Goal: Task Accomplishment & Management: Use online tool/utility

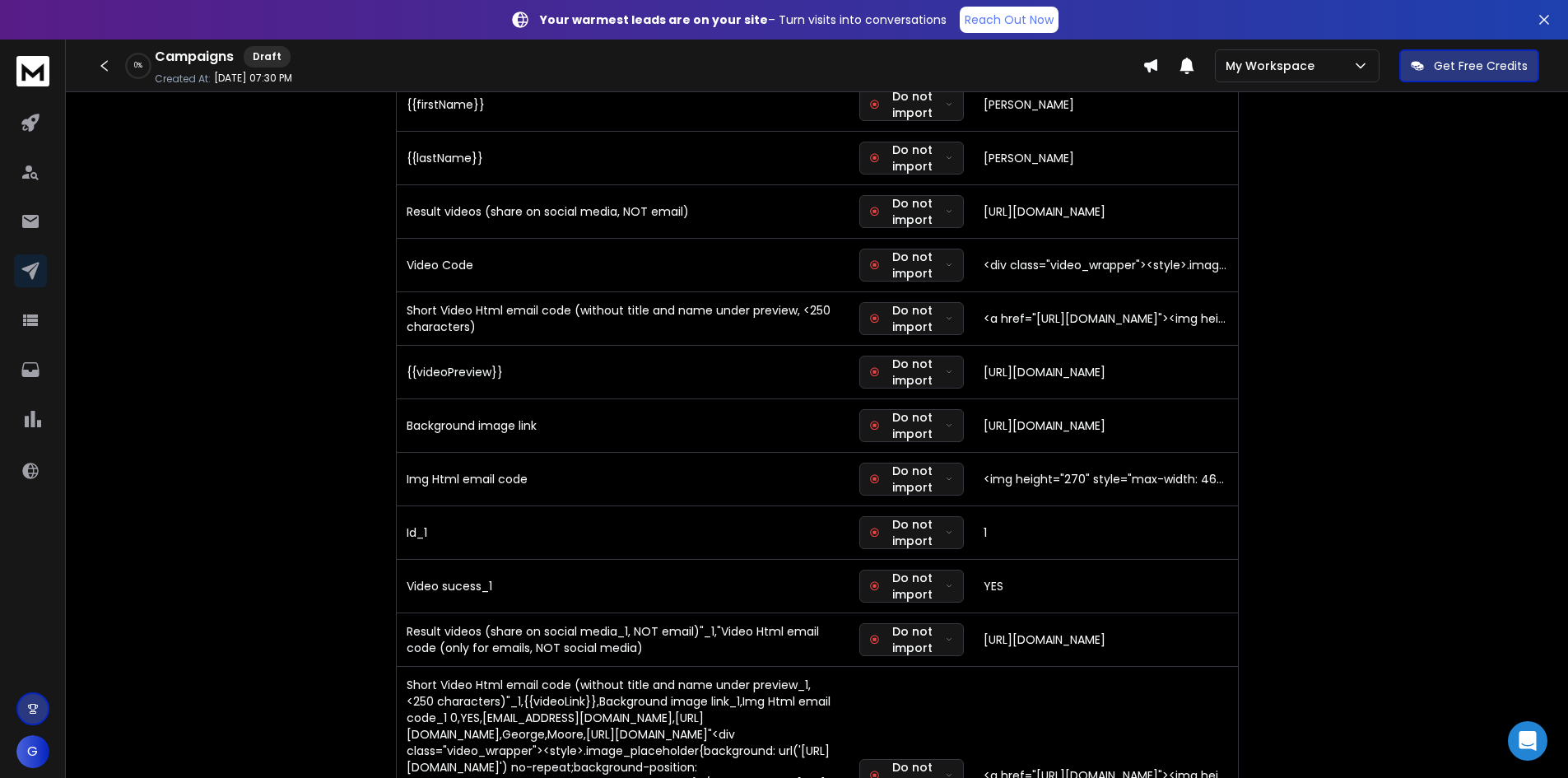
scroll to position [255, 0]
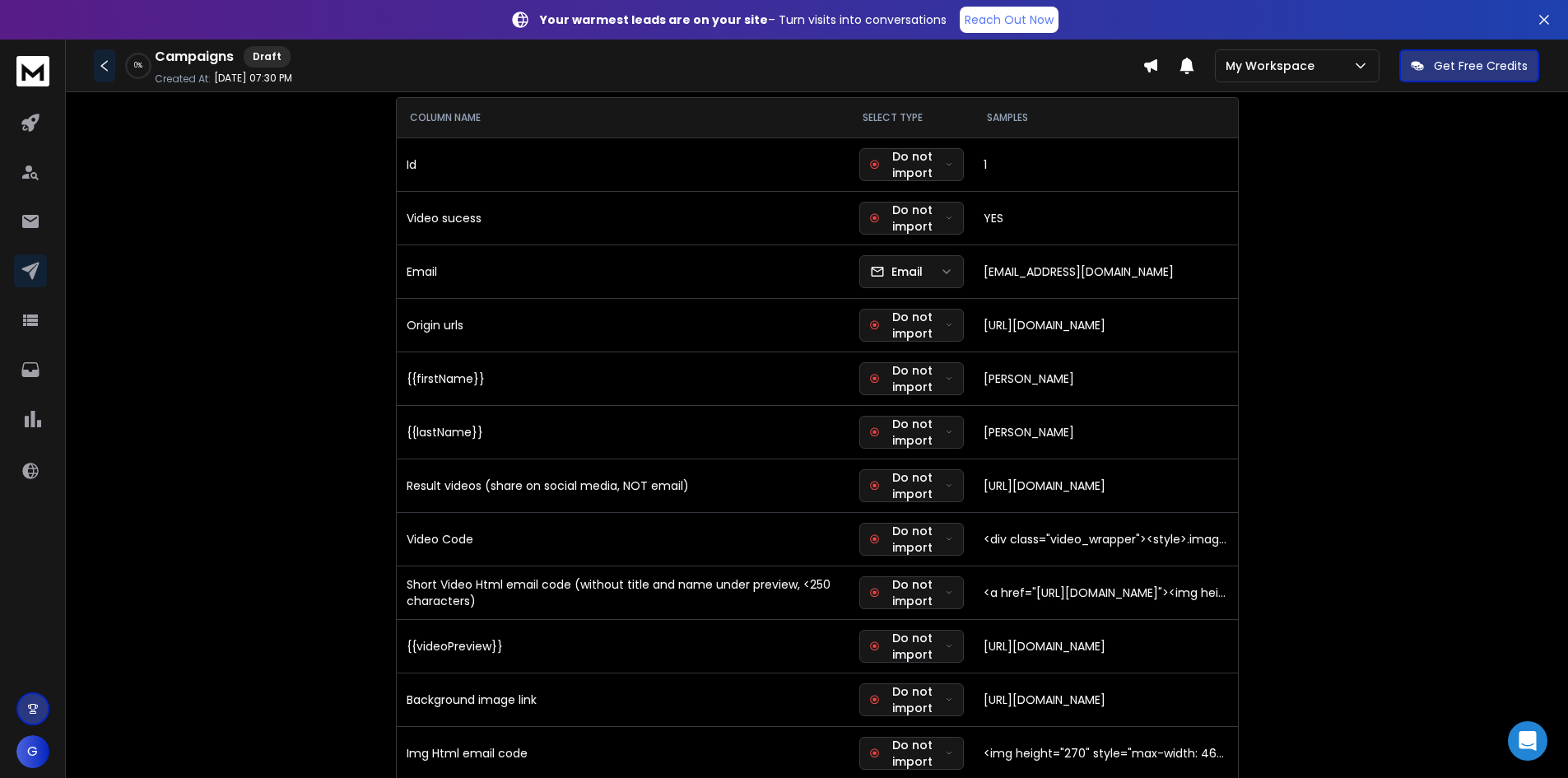
click at [110, 68] on icon at bounding box center [104, 66] width 15 height 15
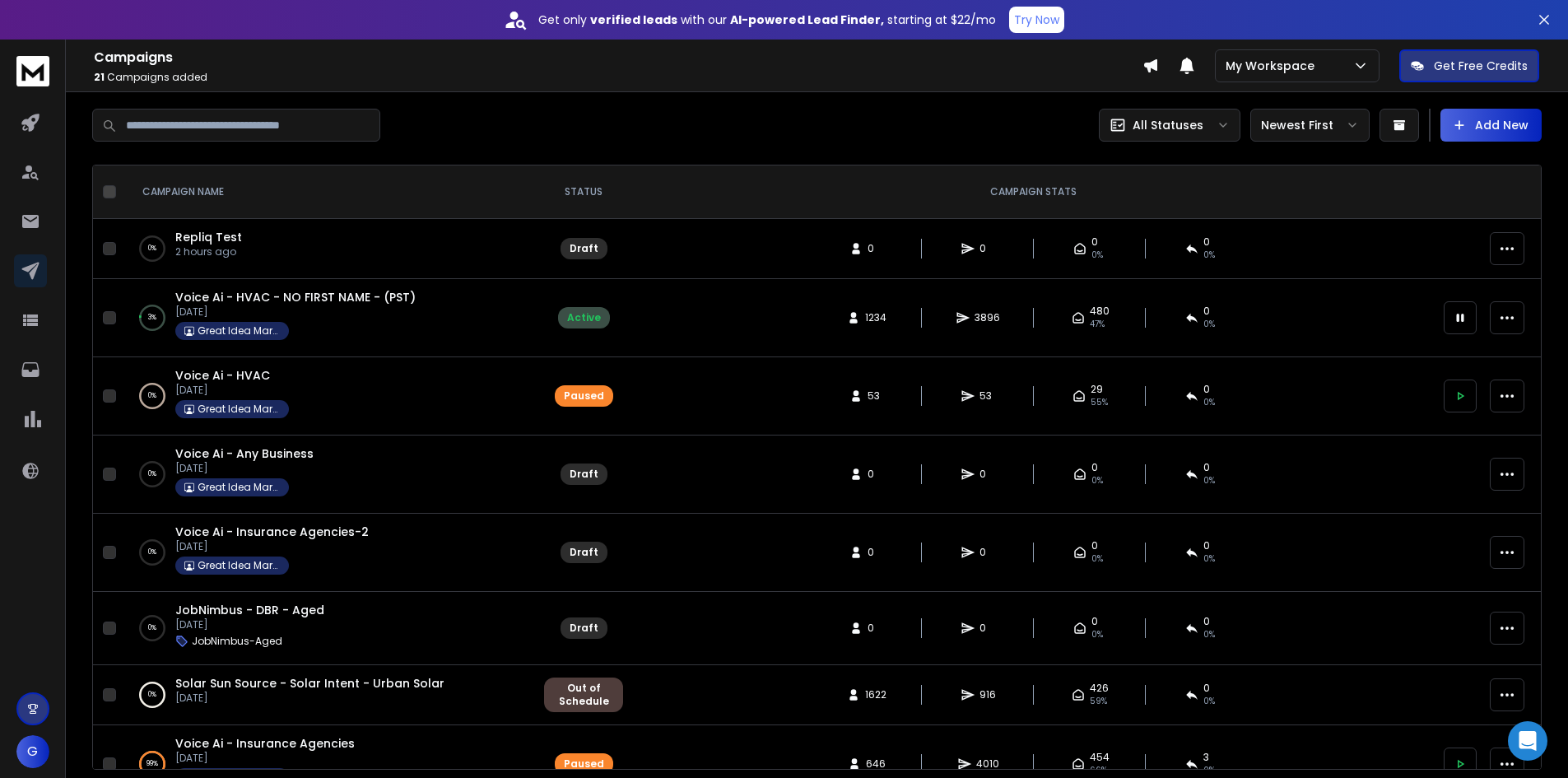
click at [213, 236] on span "Repliq Test" at bounding box center [208, 238] width 67 height 17
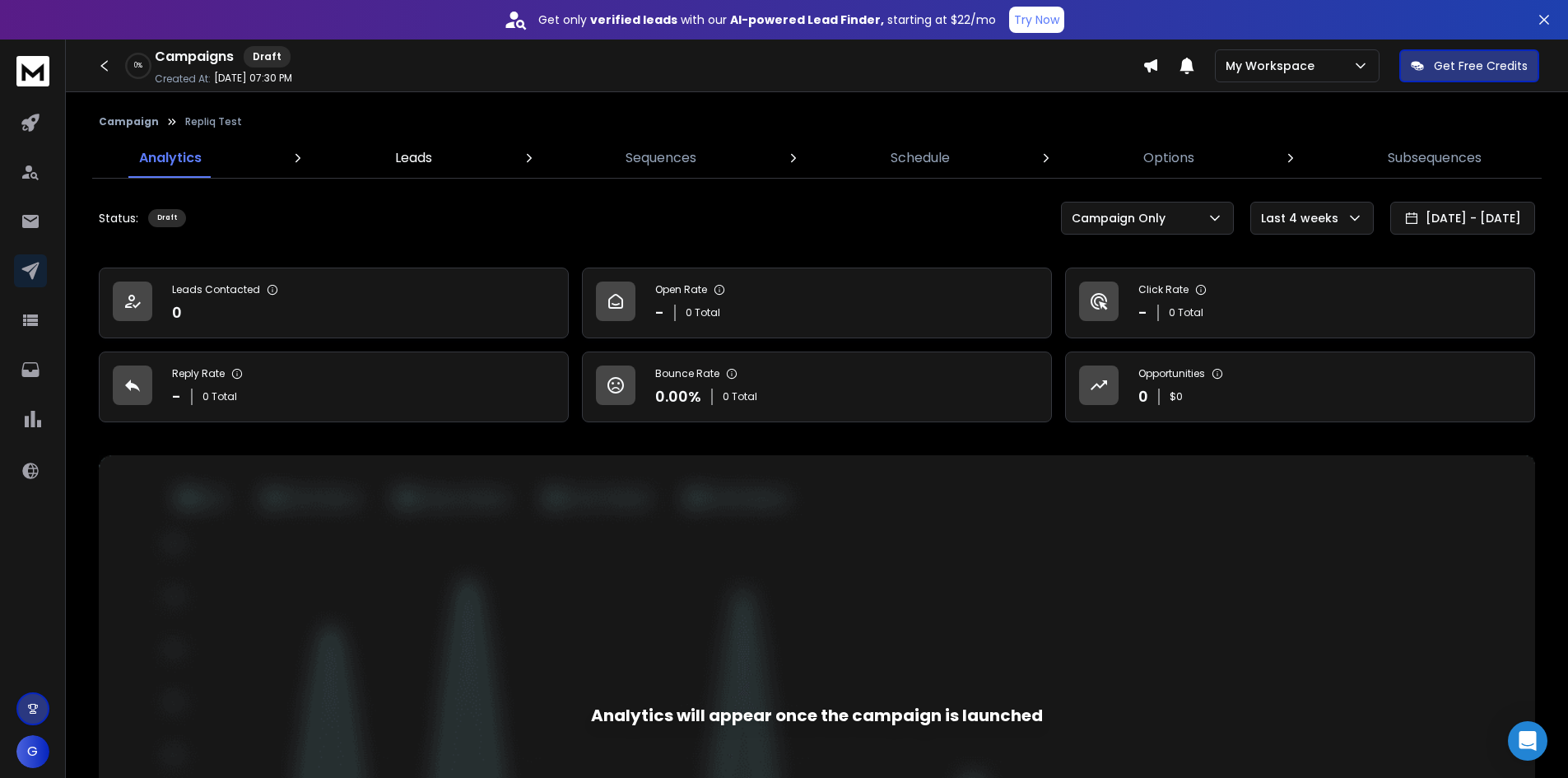
click at [412, 153] on p "Leads" at bounding box center [414, 158] width 37 height 19
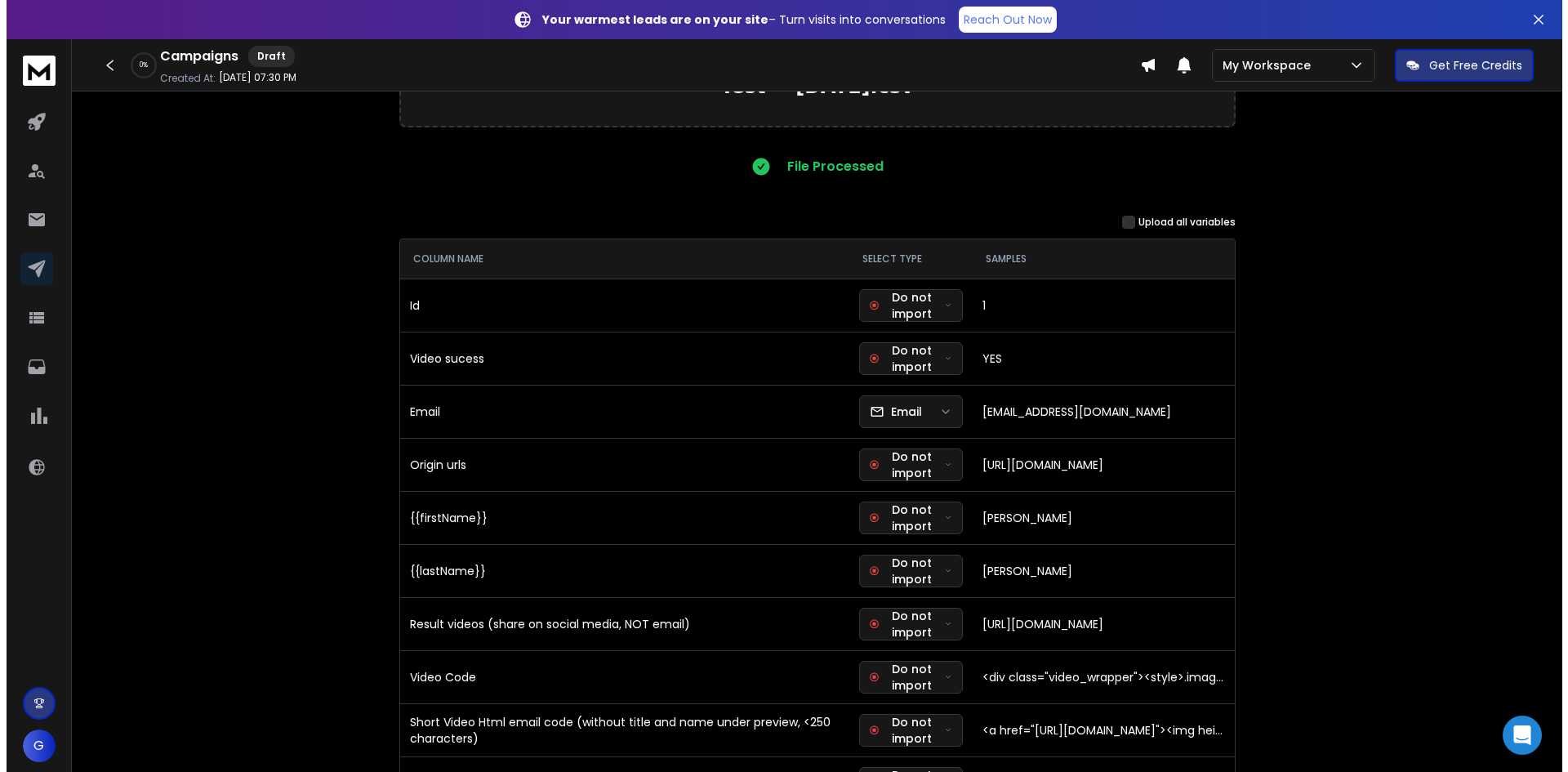
scroll to position [163, 0]
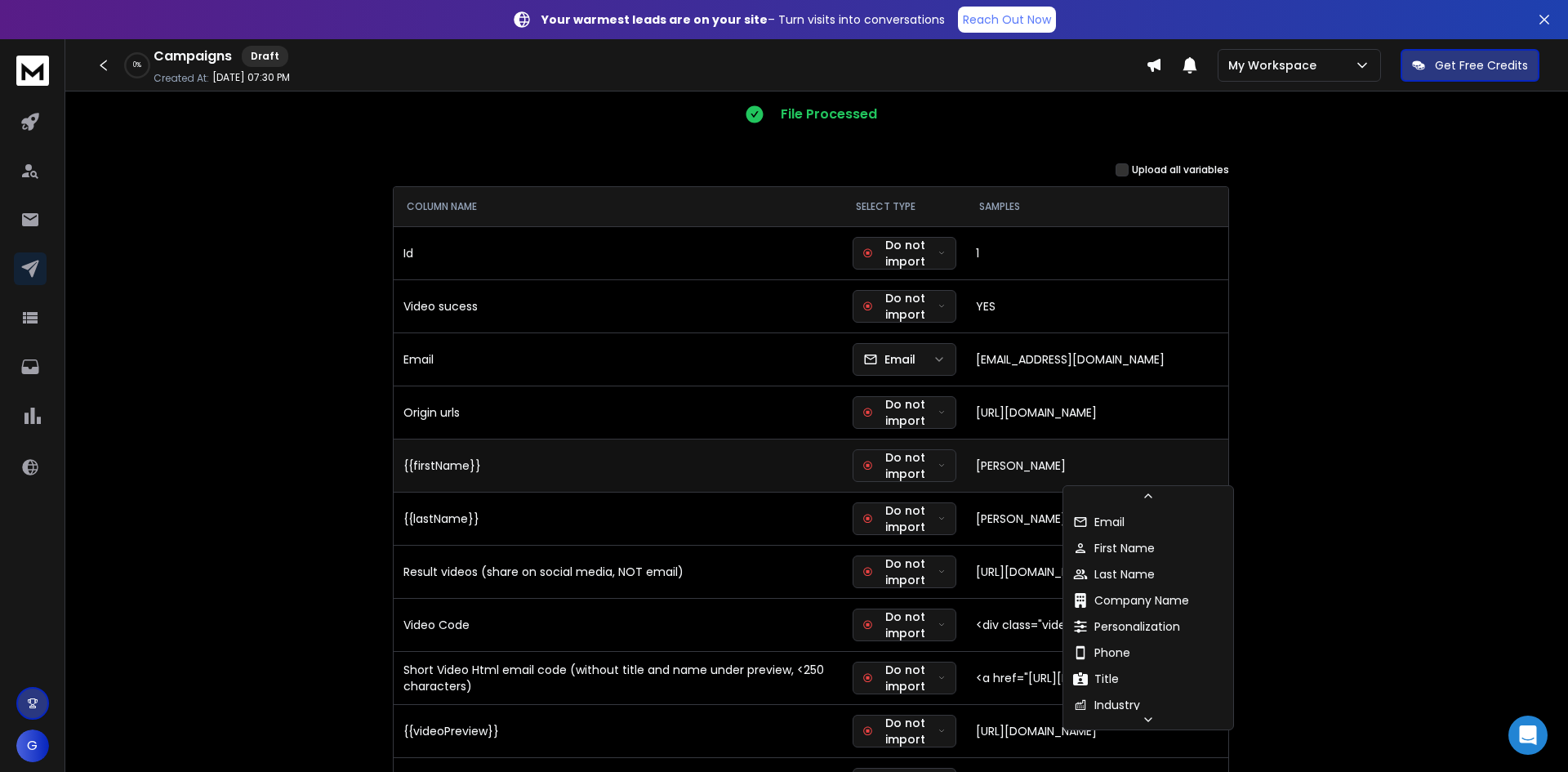
click at [946, 459] on icon "button" at bounding box center [942, 466] width 8 height 13
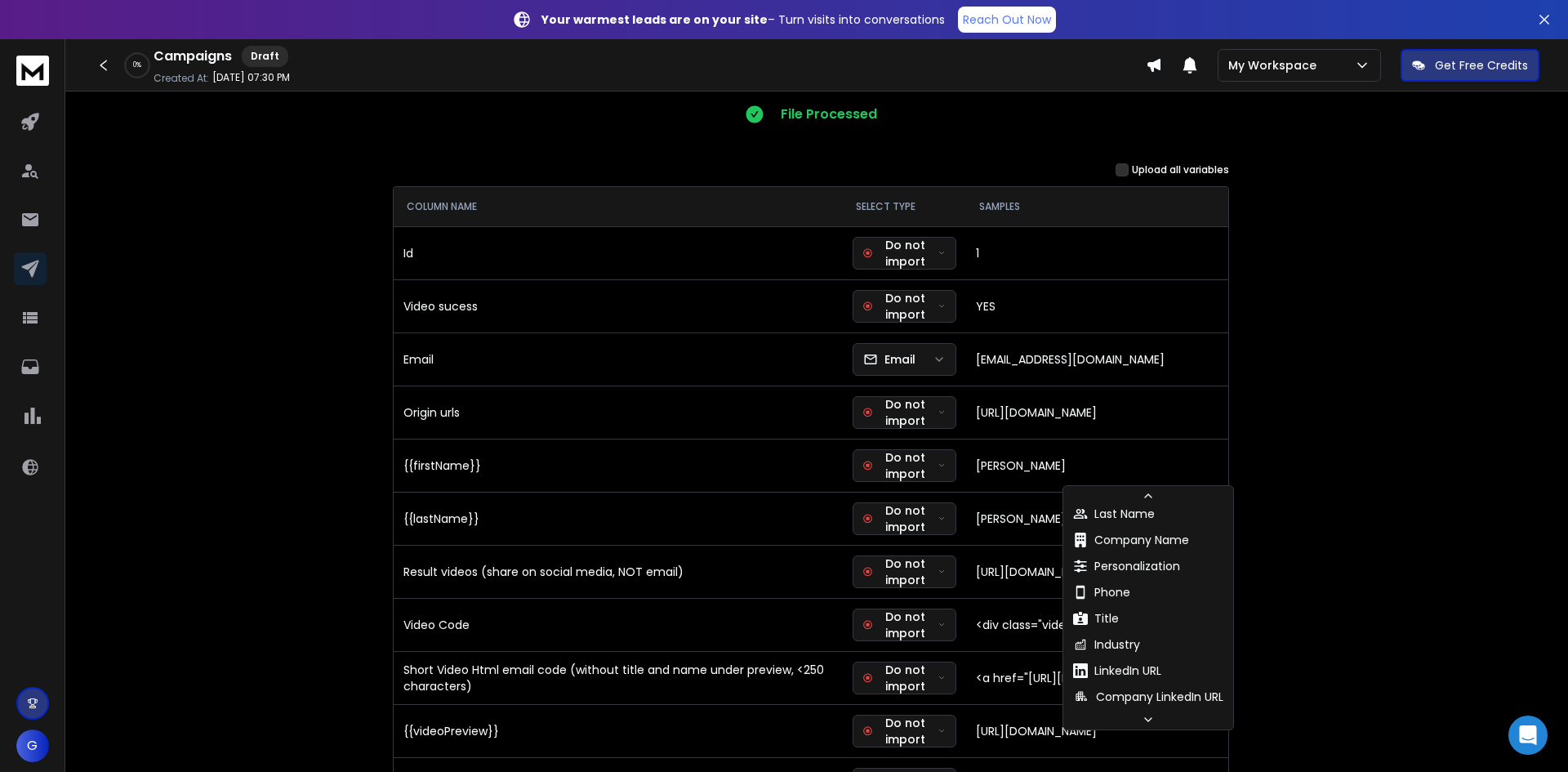
scroll to position [0, 0]
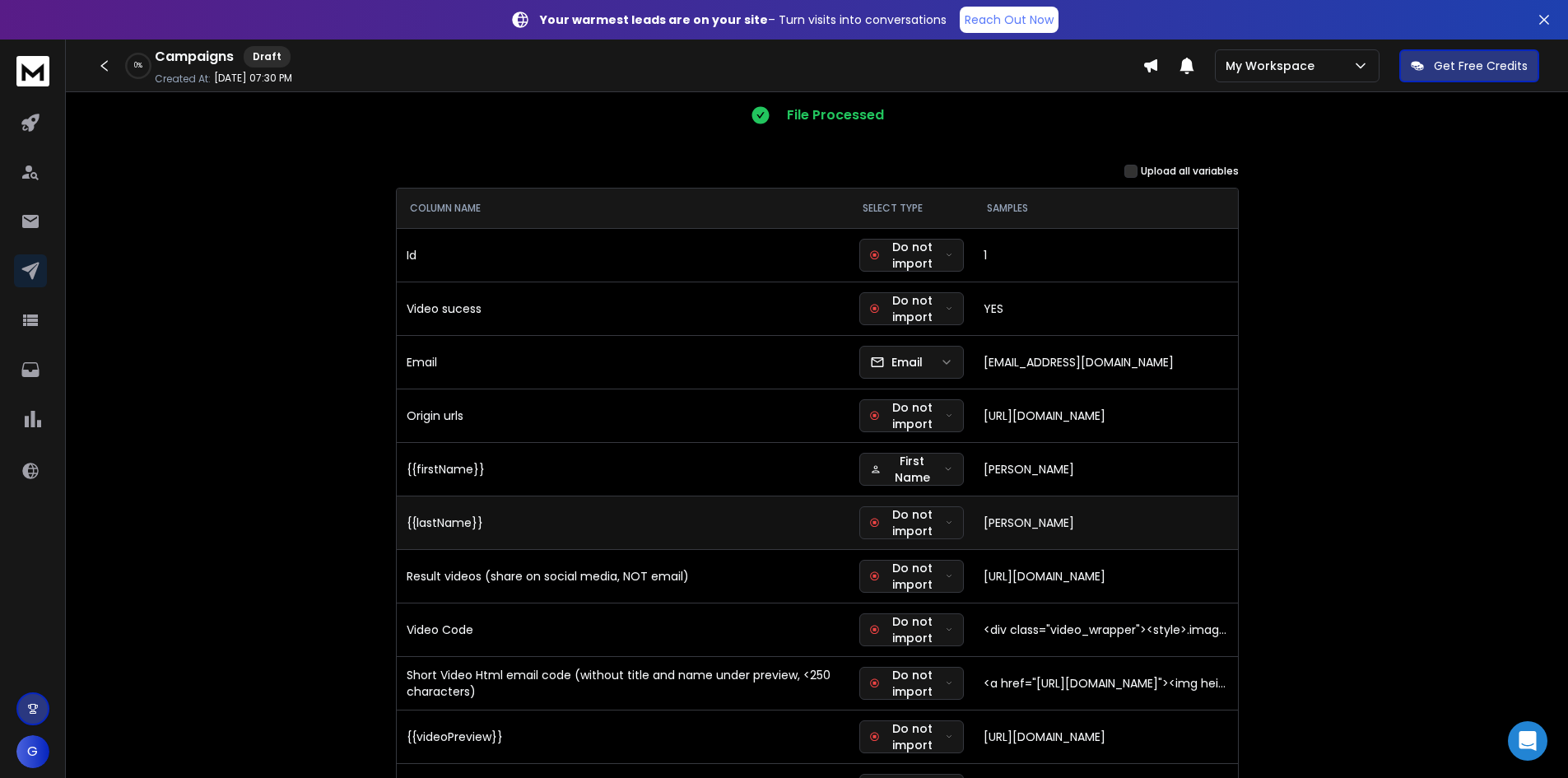
click at [953, 526] on icon "button" at bounding box center [949, 523] width 8 height 13
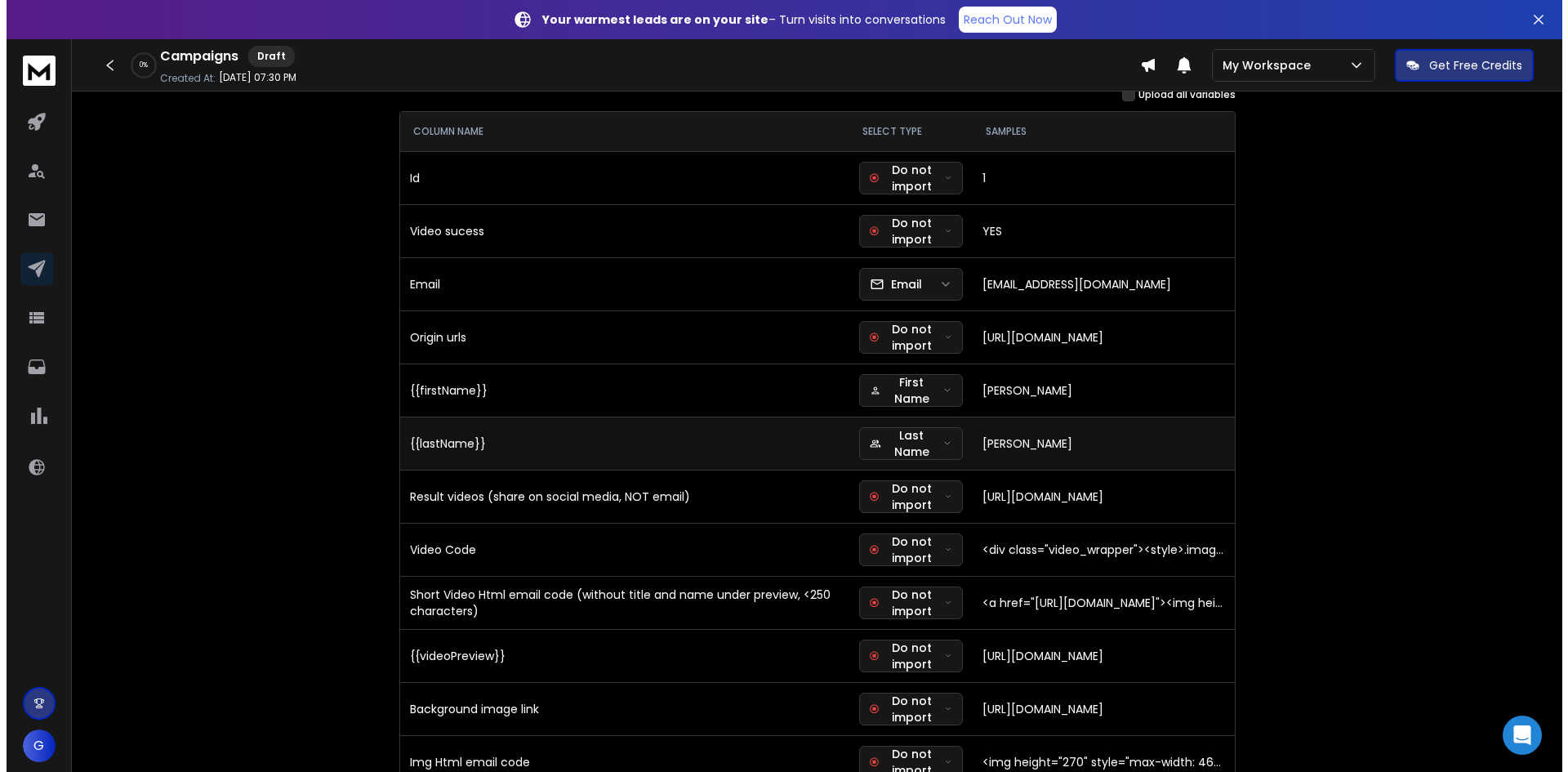
scroll to position [245, 0]
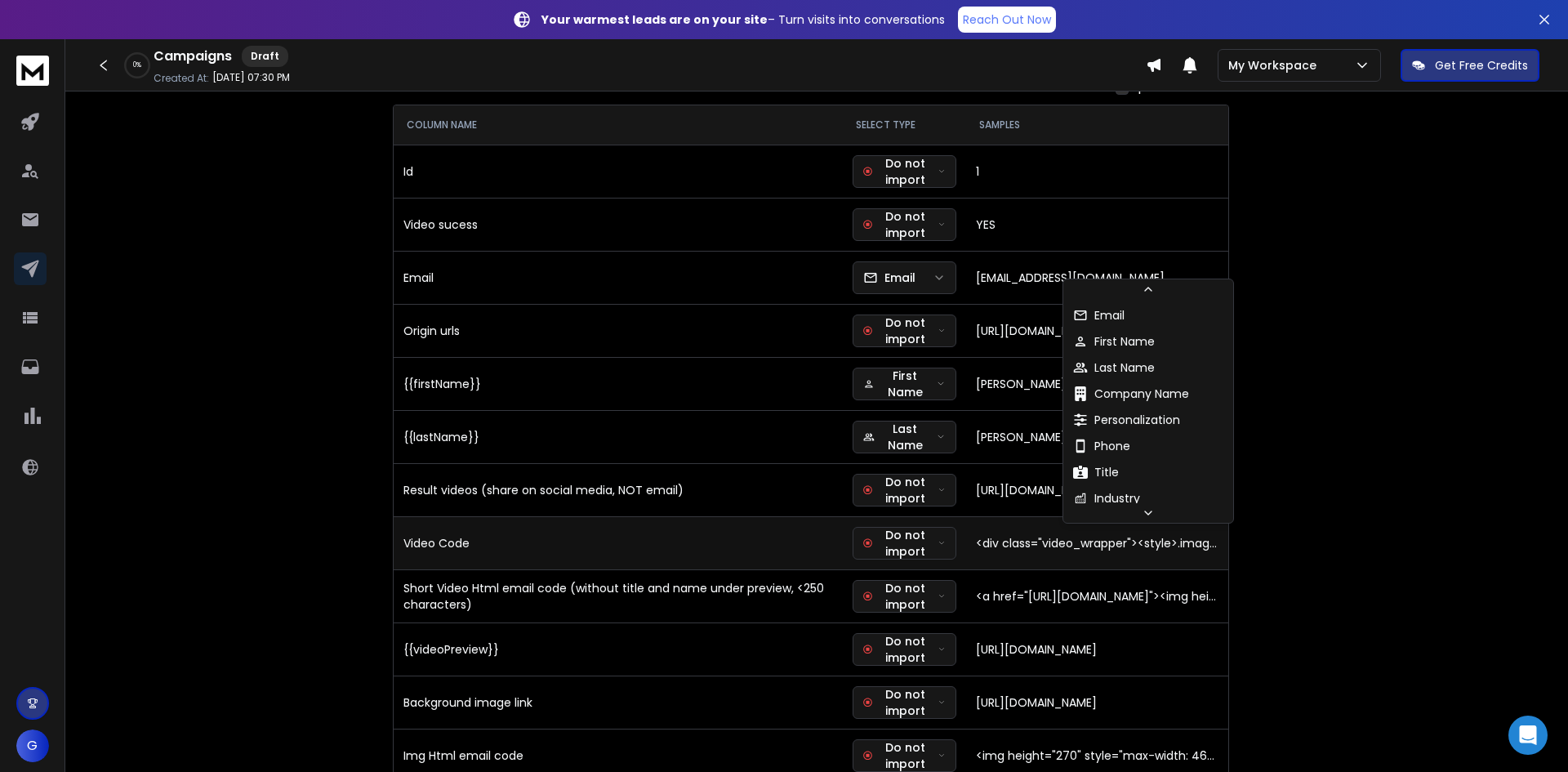
click at [958, 540] on button "Do not import" at bounding box center [905, 543] width 105 height 33
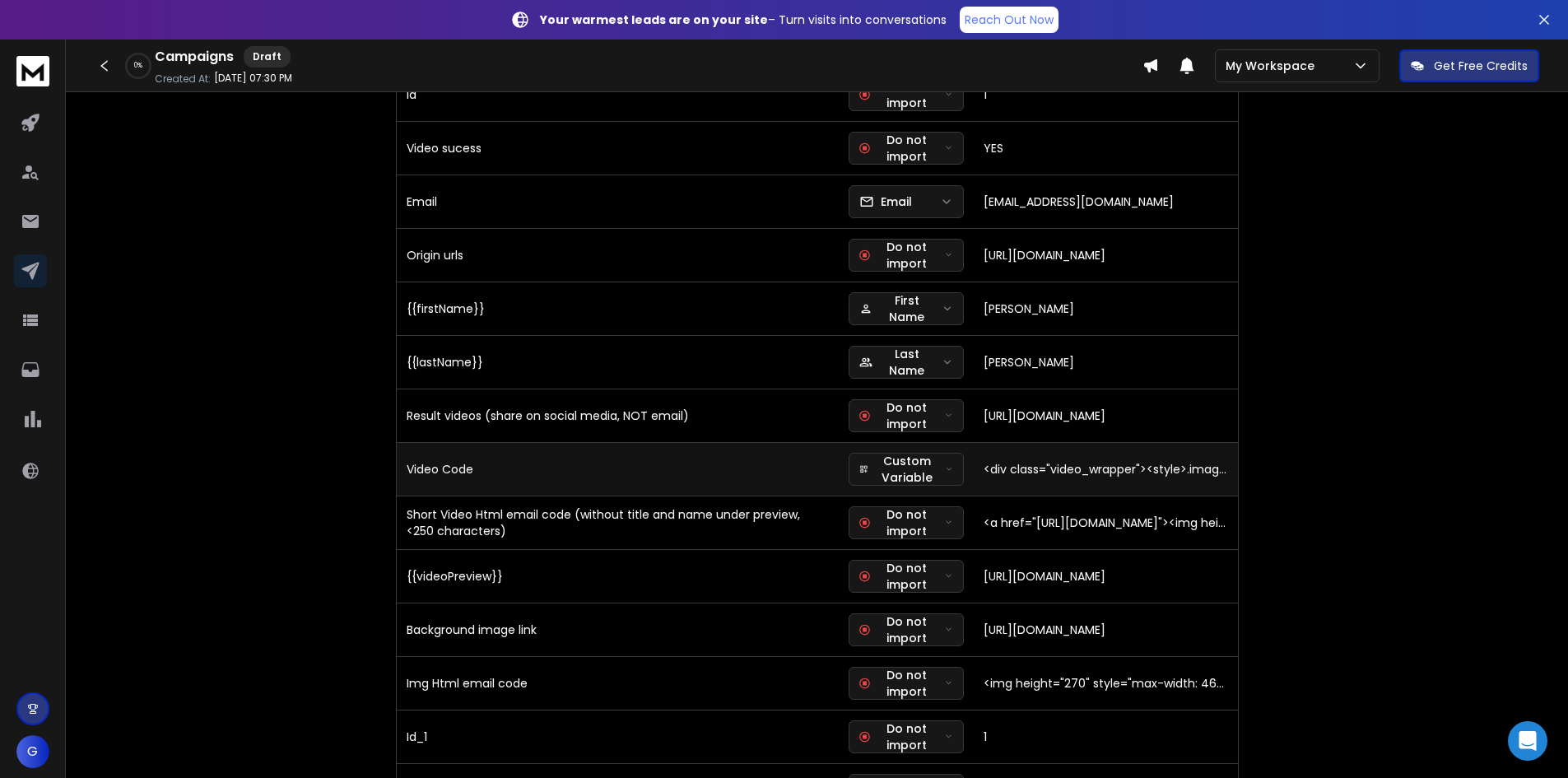
scroll to position [330, 0]
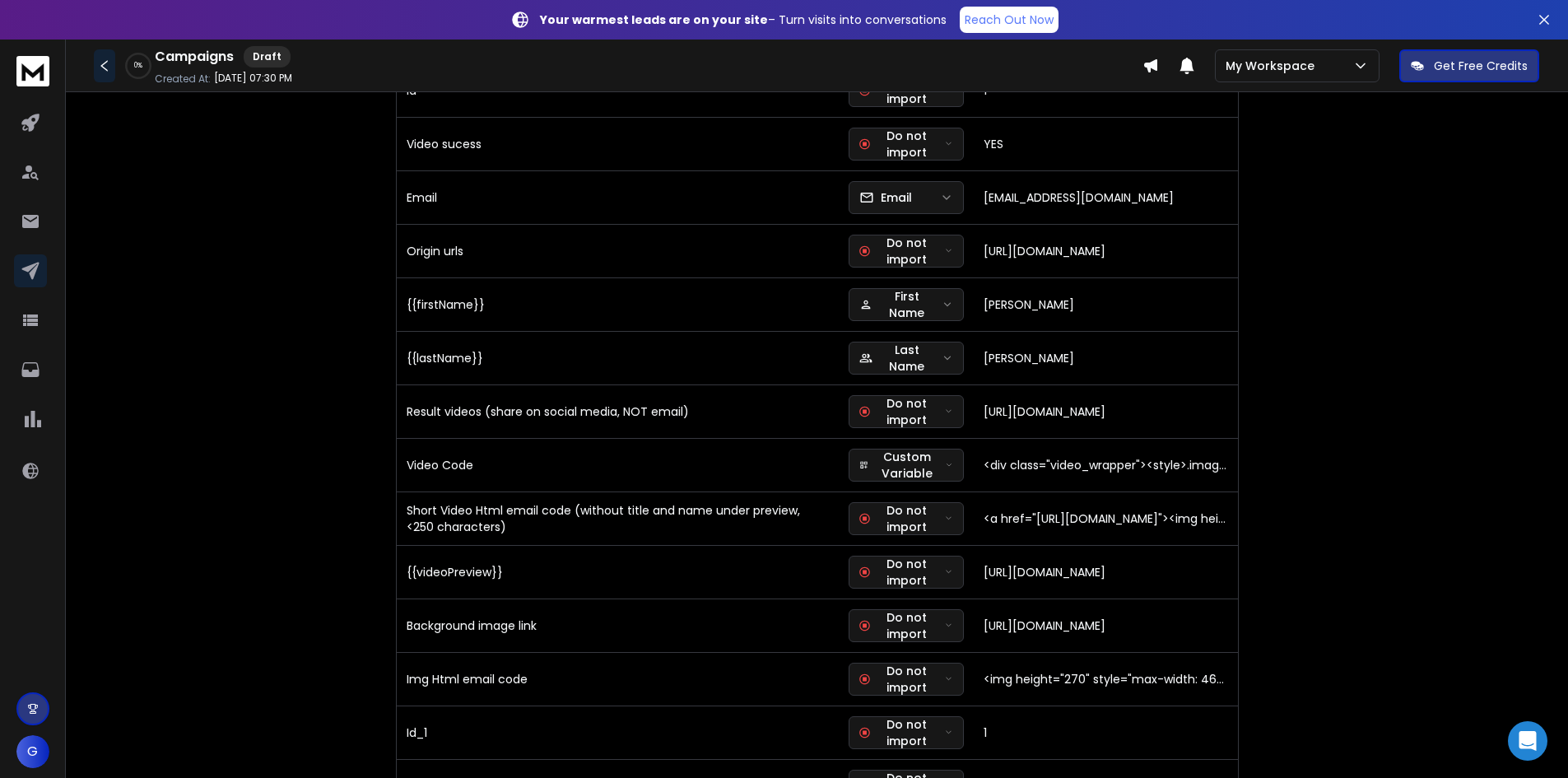
click at [101, 66] on icon at bounding box center [104, 65] width 7 height 11
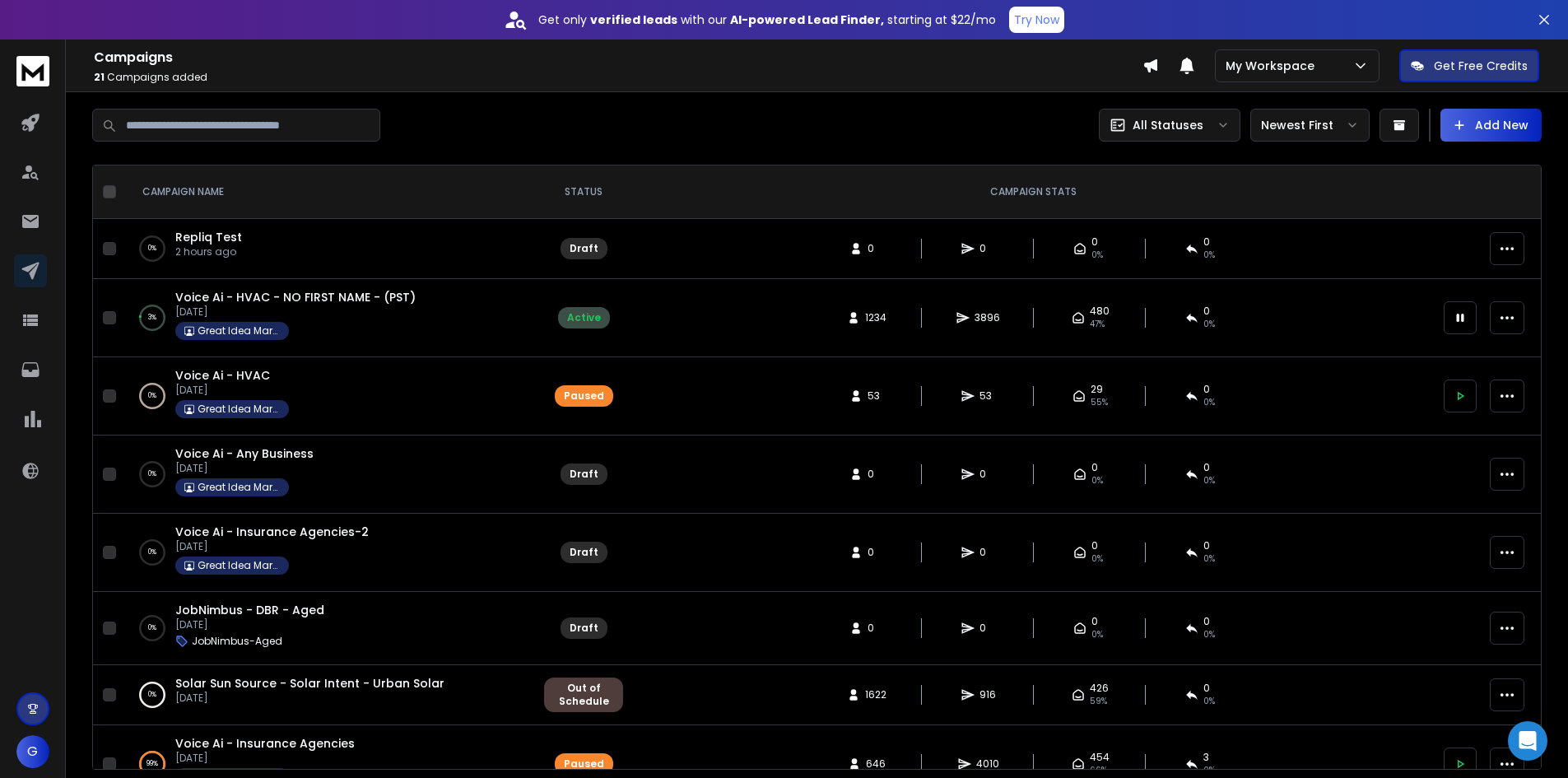
click at [232, 229] on span "Repliq Test" at bounding box center [208, 238] width 67 height 17
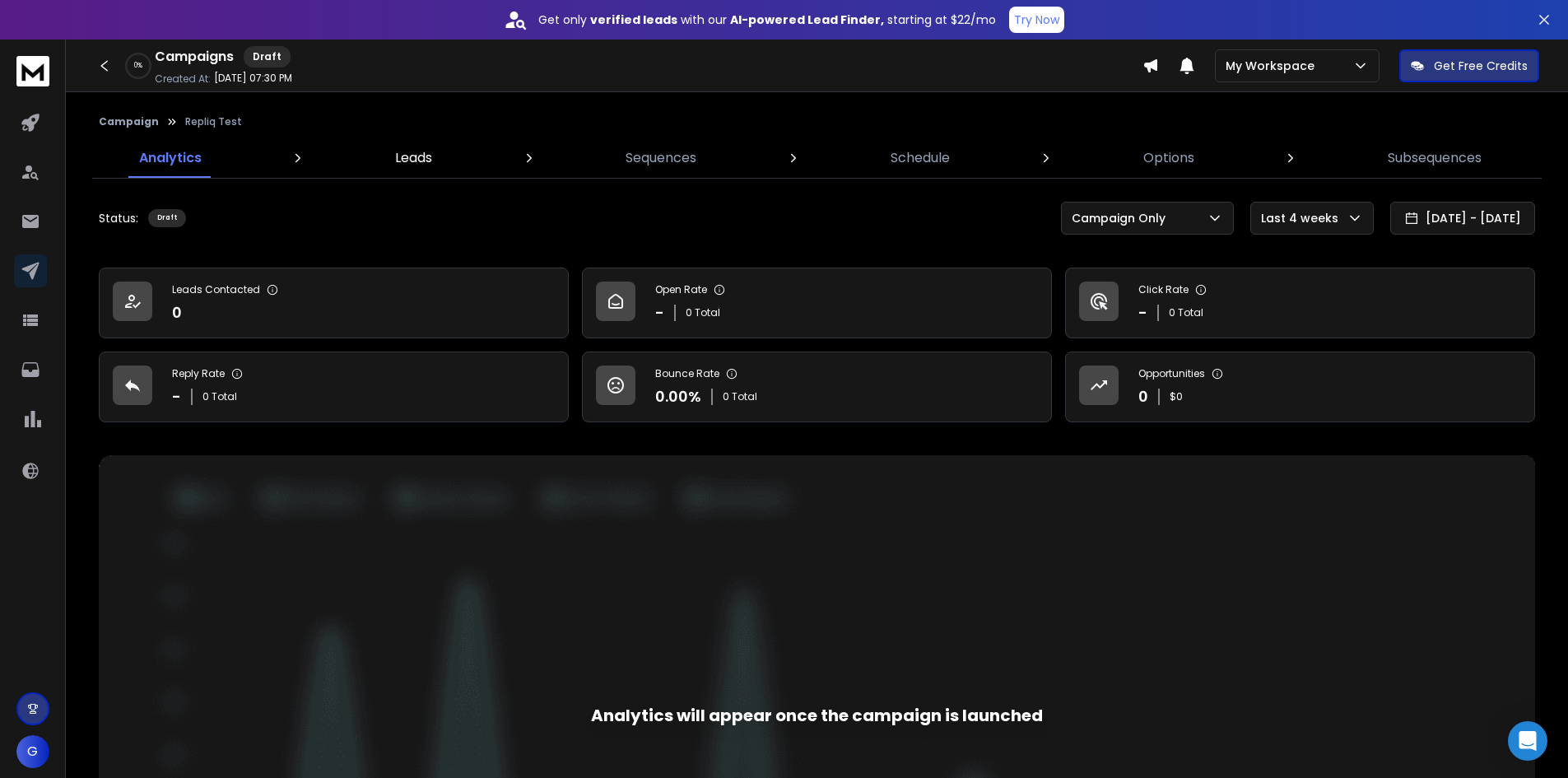
click at [419, 156] on p "Leads" at bounding box center [414, 158] width 37 height 19
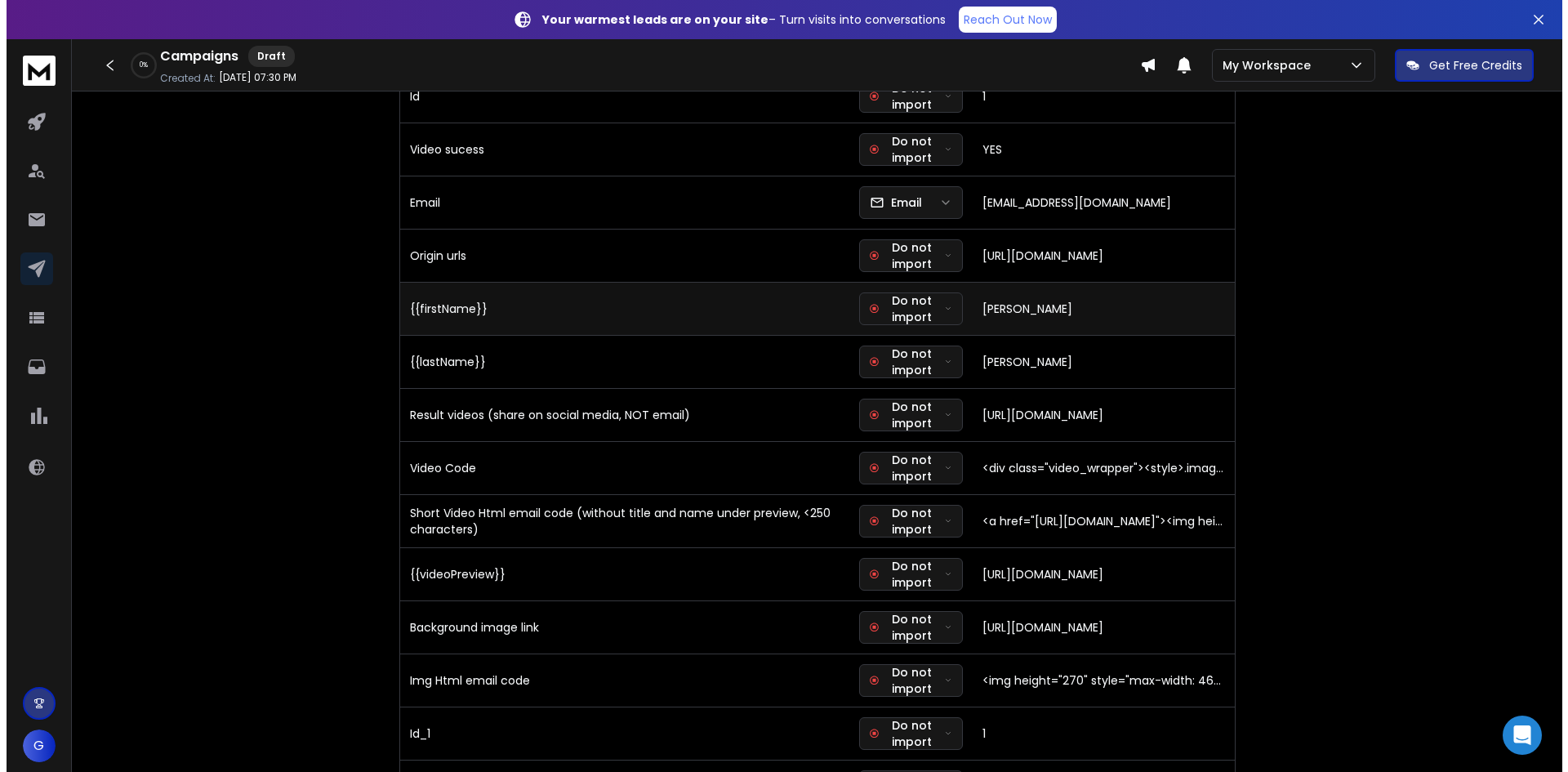
scroll to position [327, 0]
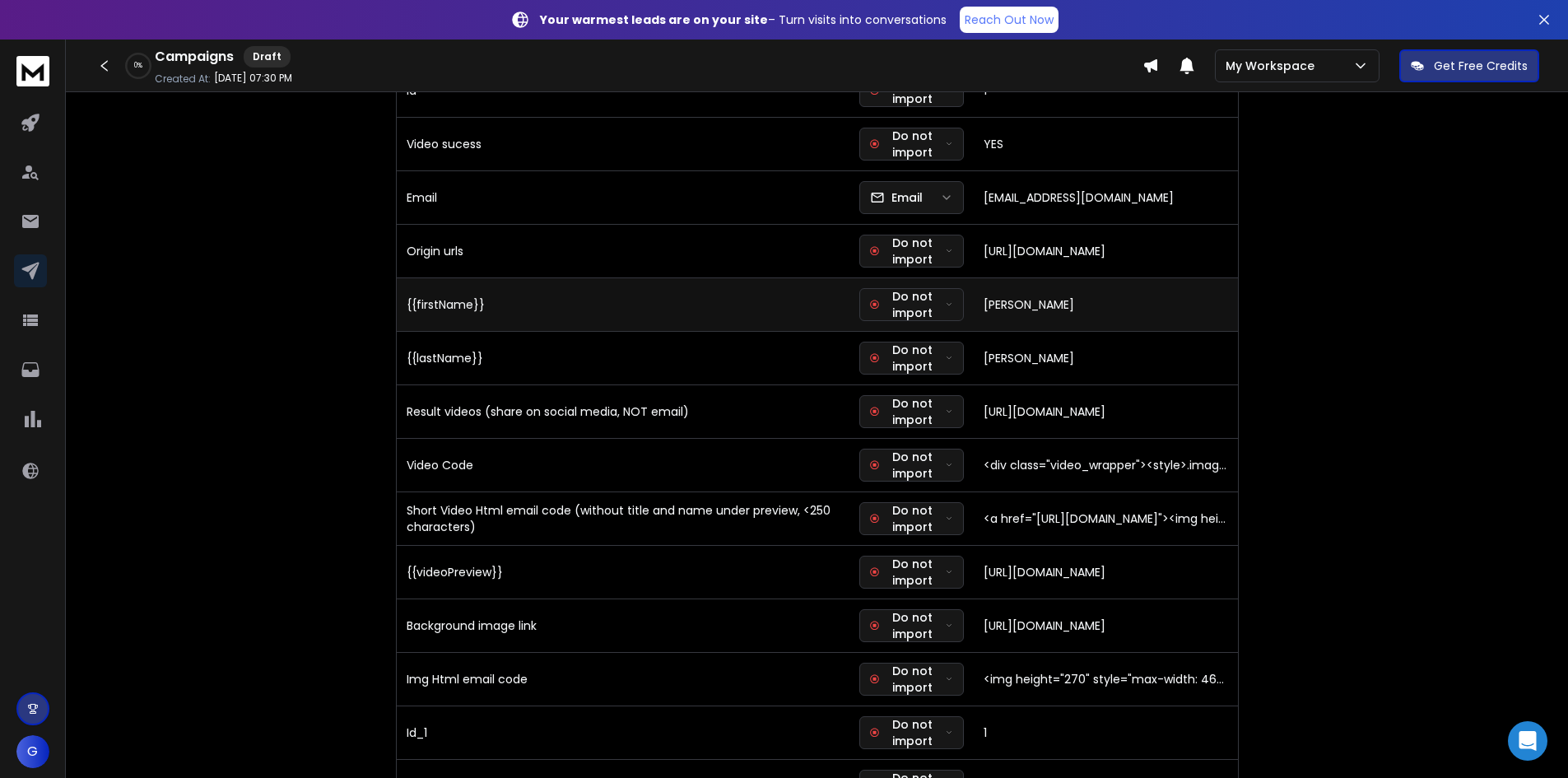
click at [953, 307] on icon "button" at bounding box center [949, 305] width 8 height 13
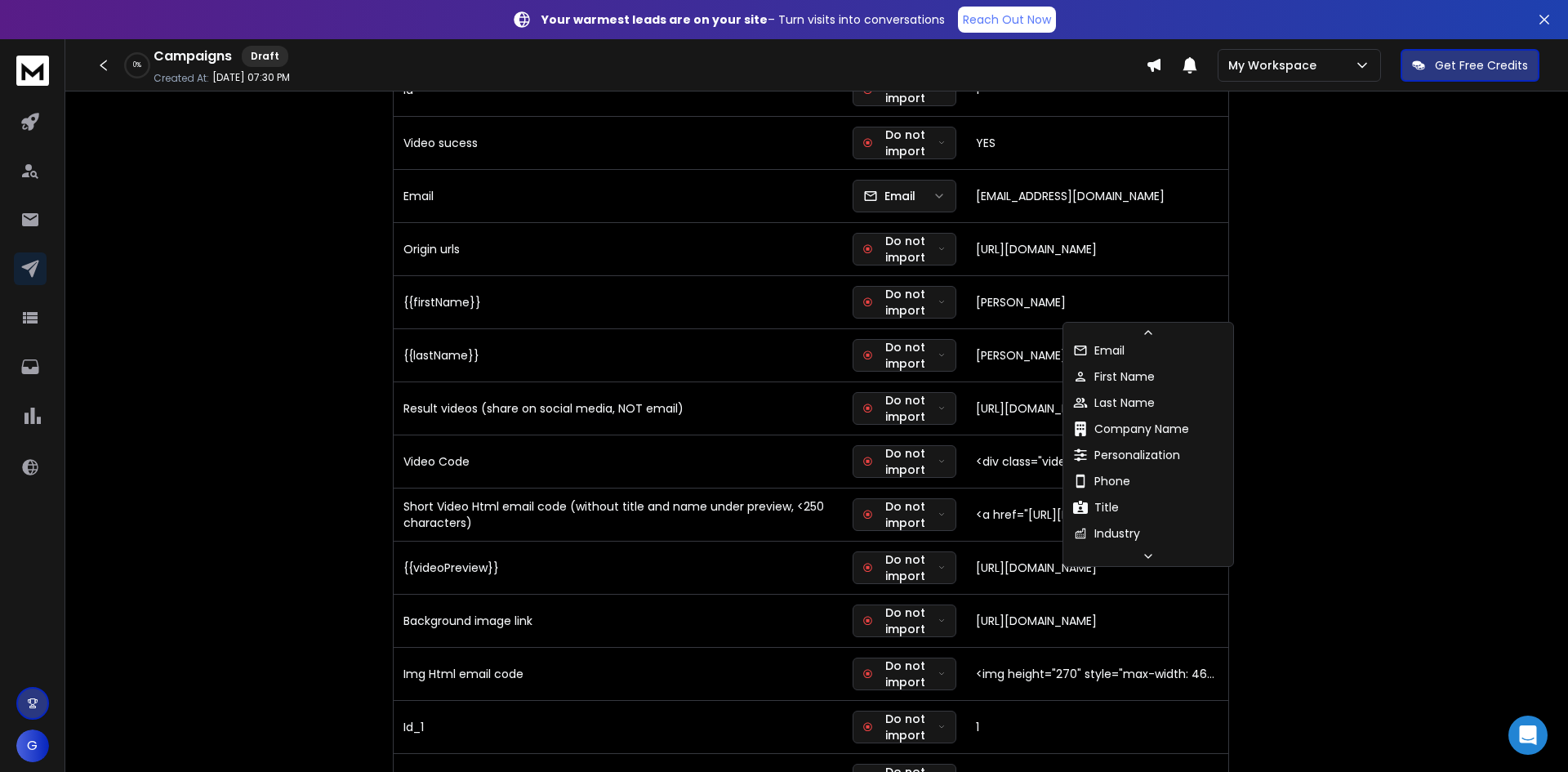
scroll to position [0, 0]
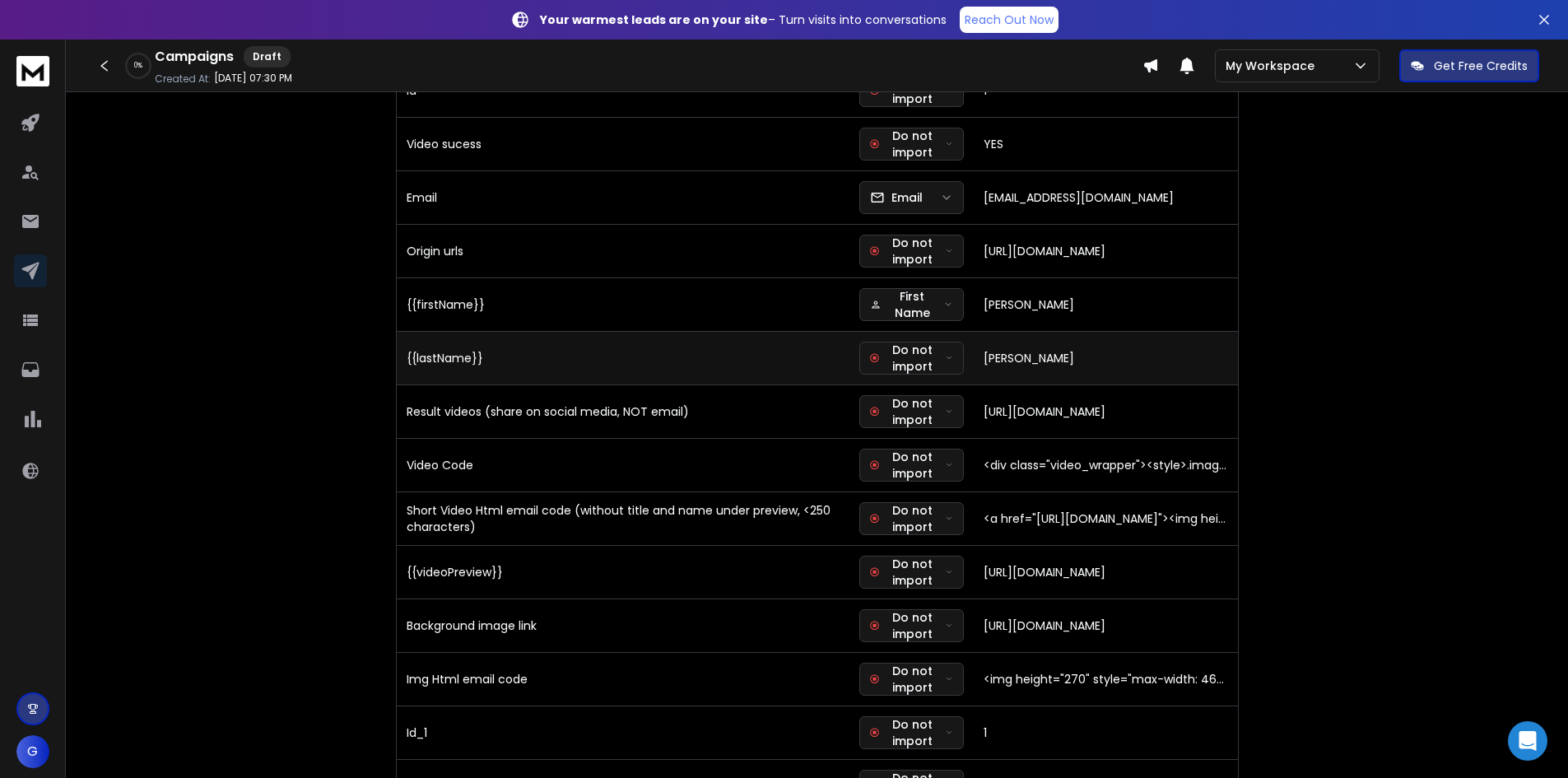
click at [953, 362] on icon "button" at bounding box center [949, 358] width 8 height 13
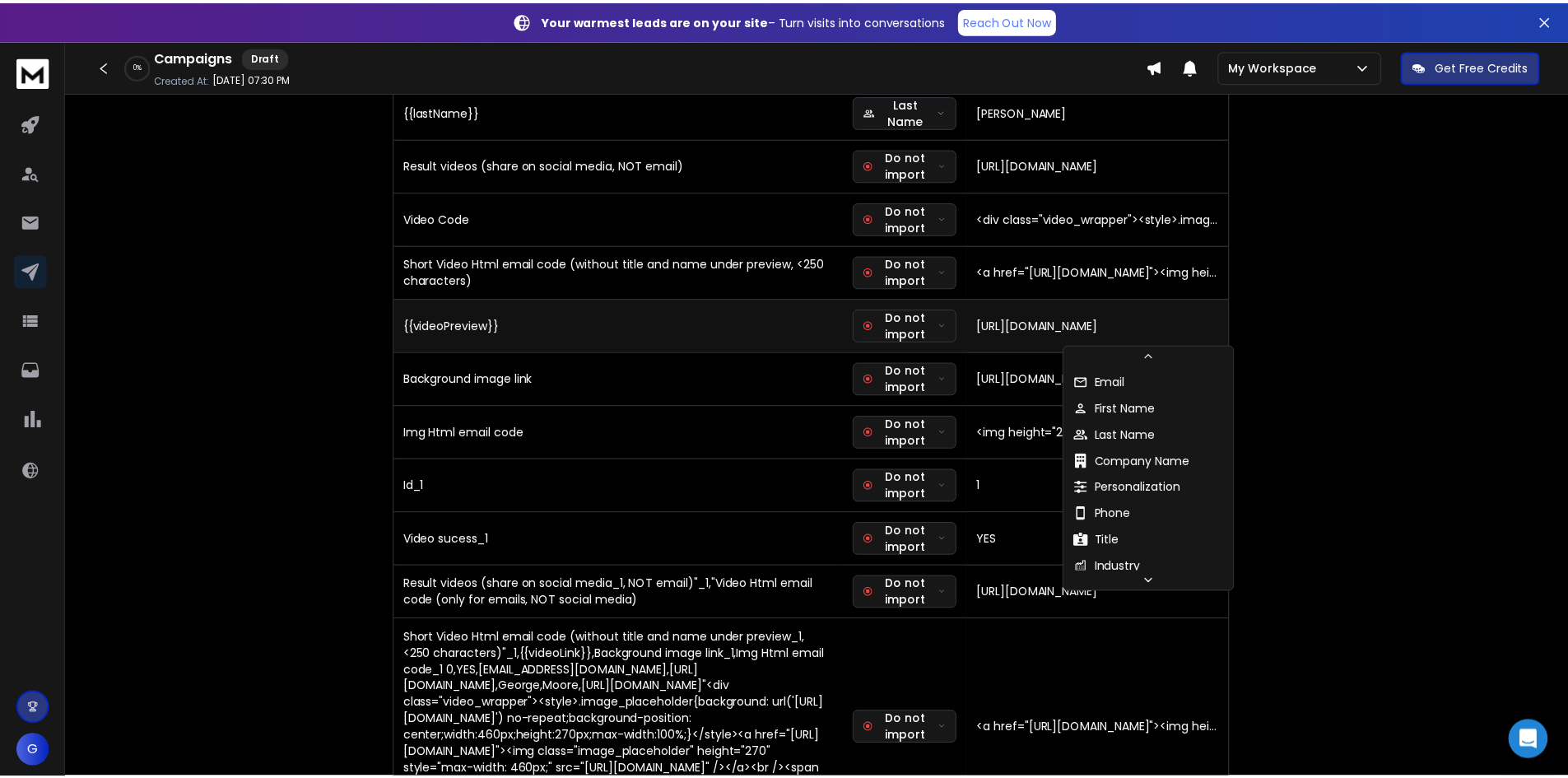
scroll to position [166, 0]
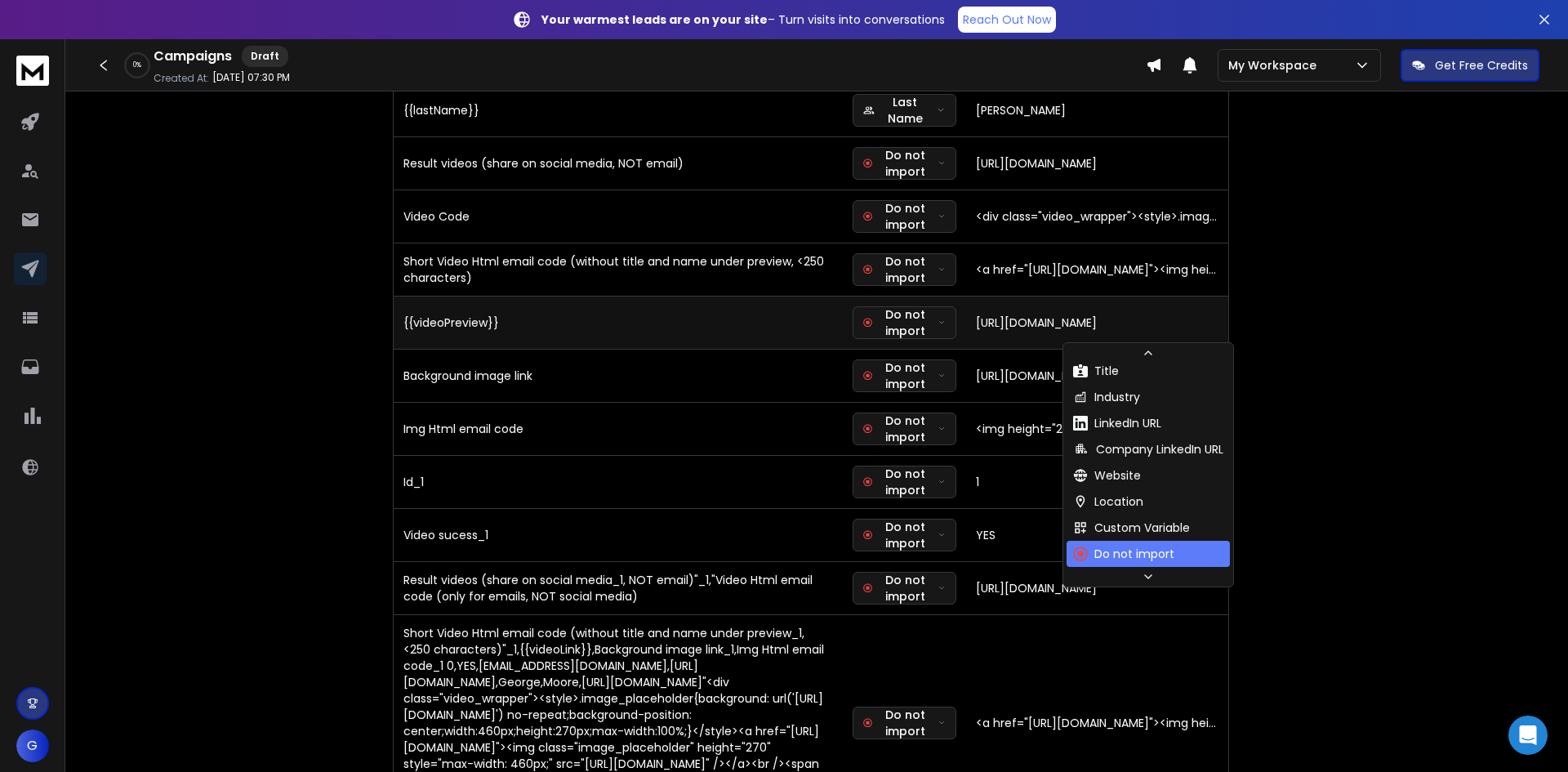
click at [946, 324] on icon "button" at bounding box center [942, 323] width 8 height 13
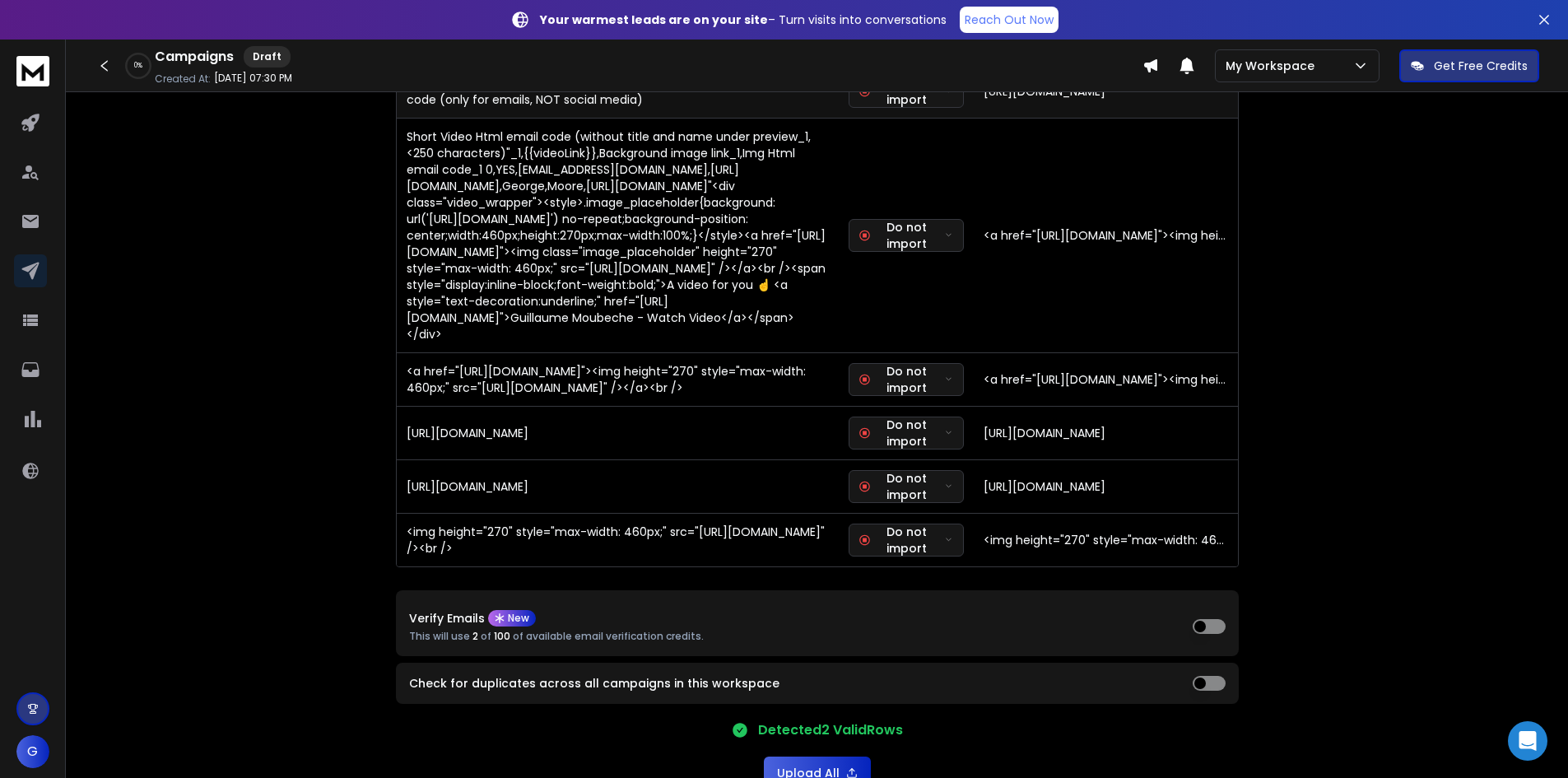
scroll to position [1078, 0]
click at [104, 67] on icon at bounding box center [104, 66] width 15 height 15
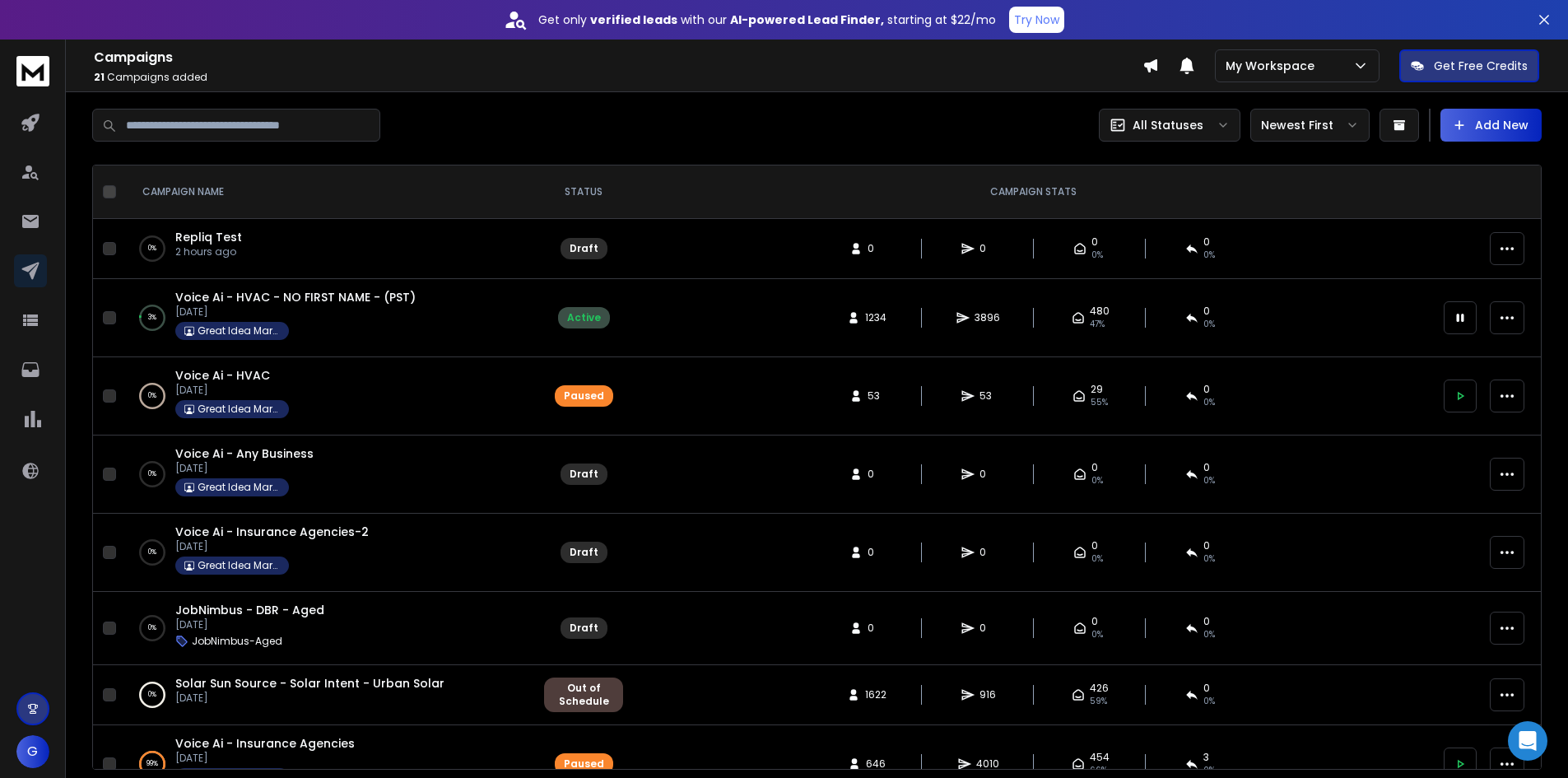
click at [200, 234] on span "Repliq Test" at bounding box center [208, 238] width 67 height 17
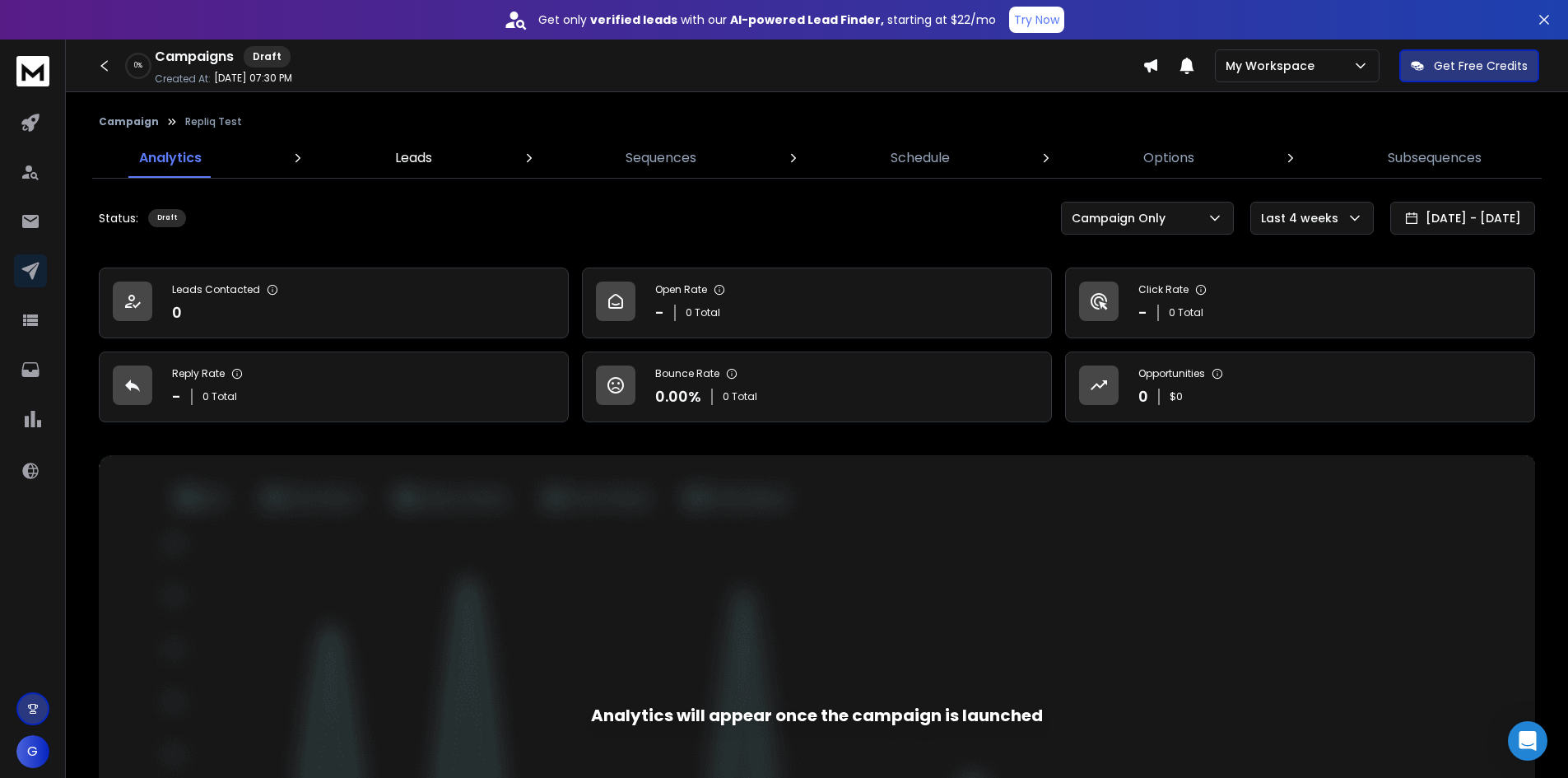
click at [404, 153] on p "Leads" at bounding box center [414, 158] width 37 height 19
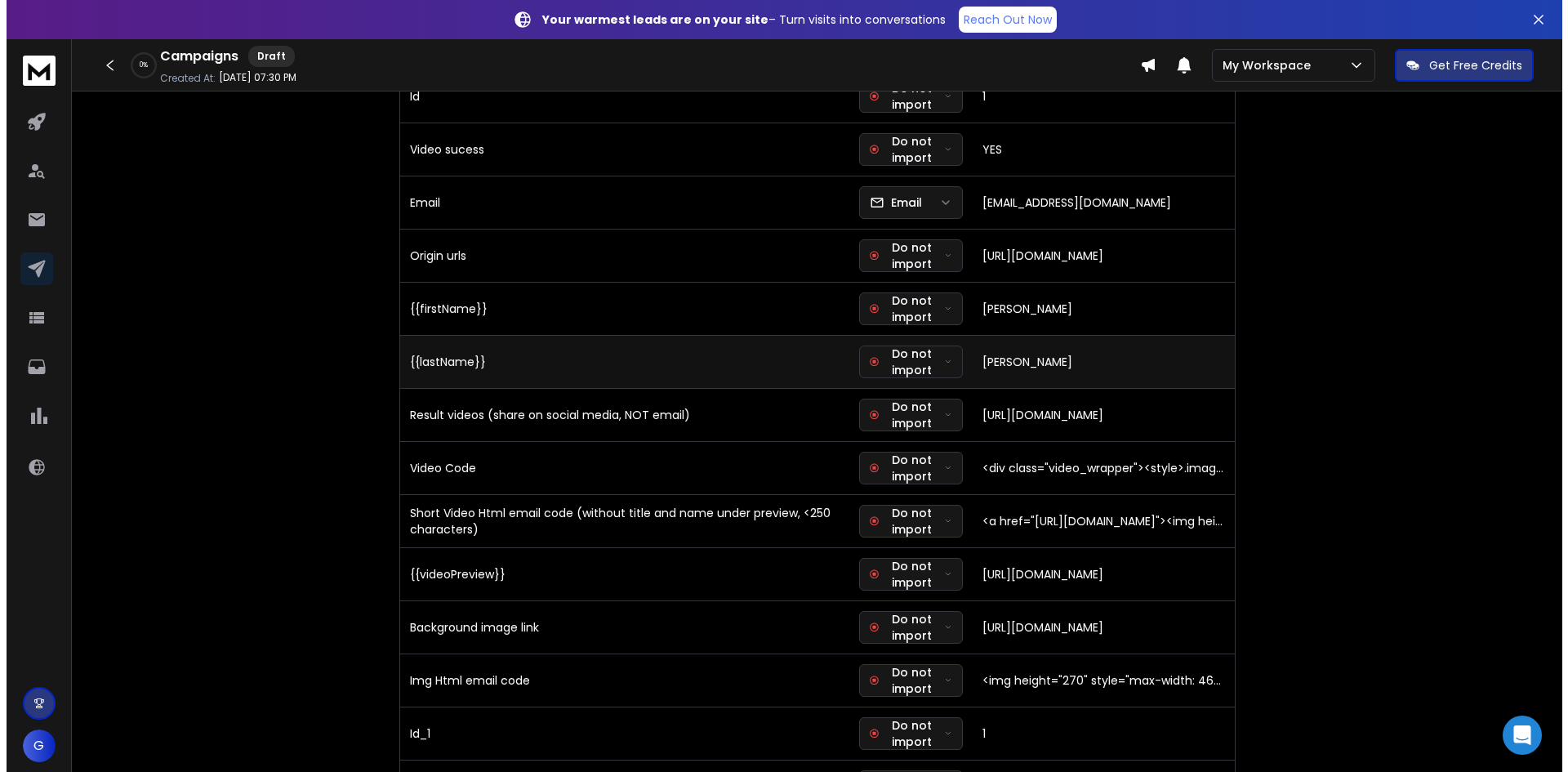
scroll to position [327, 0]
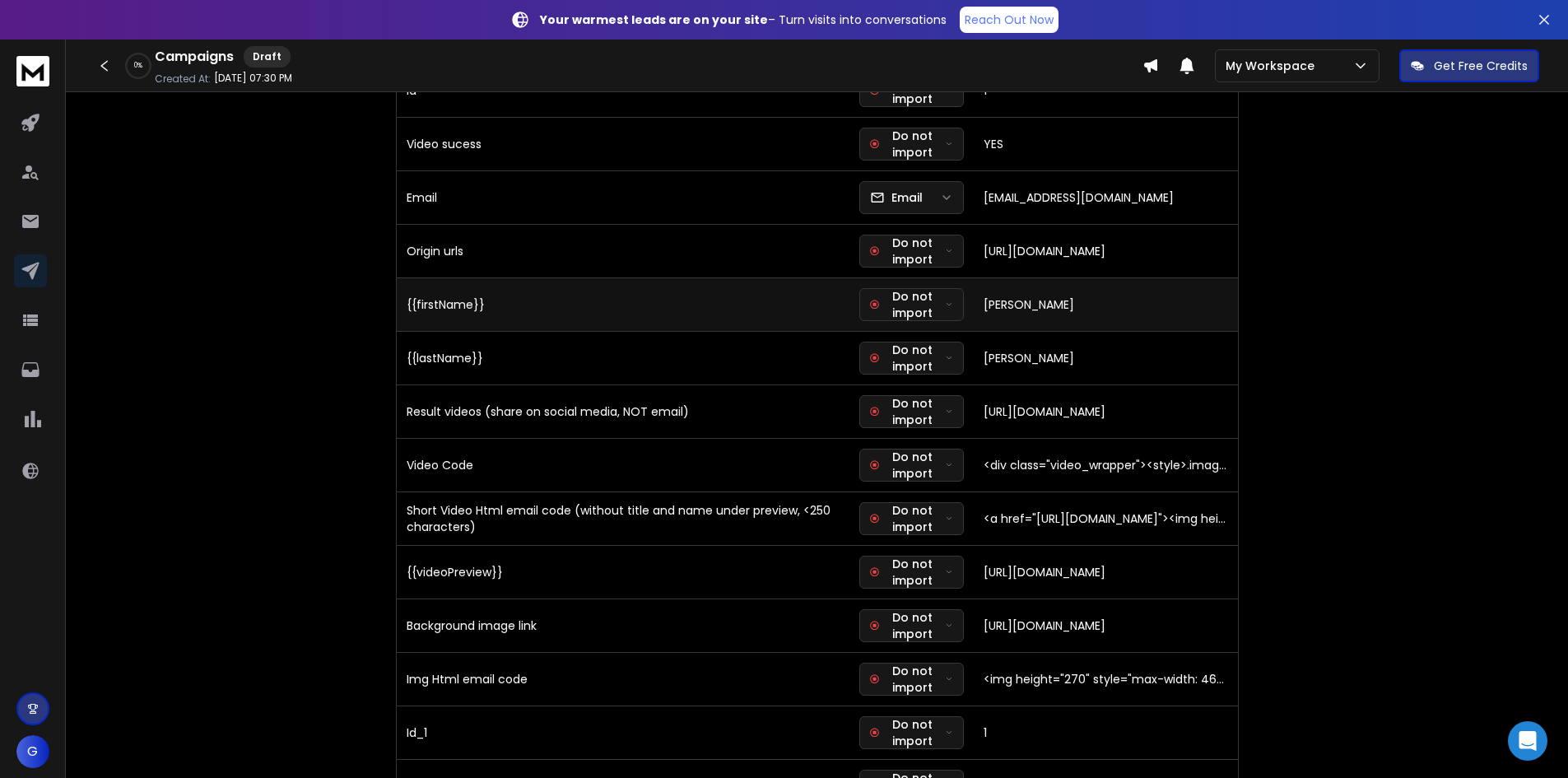
click at [938, 307] on div "Do not import" at bounding box center [903, 304] width 68 height 33
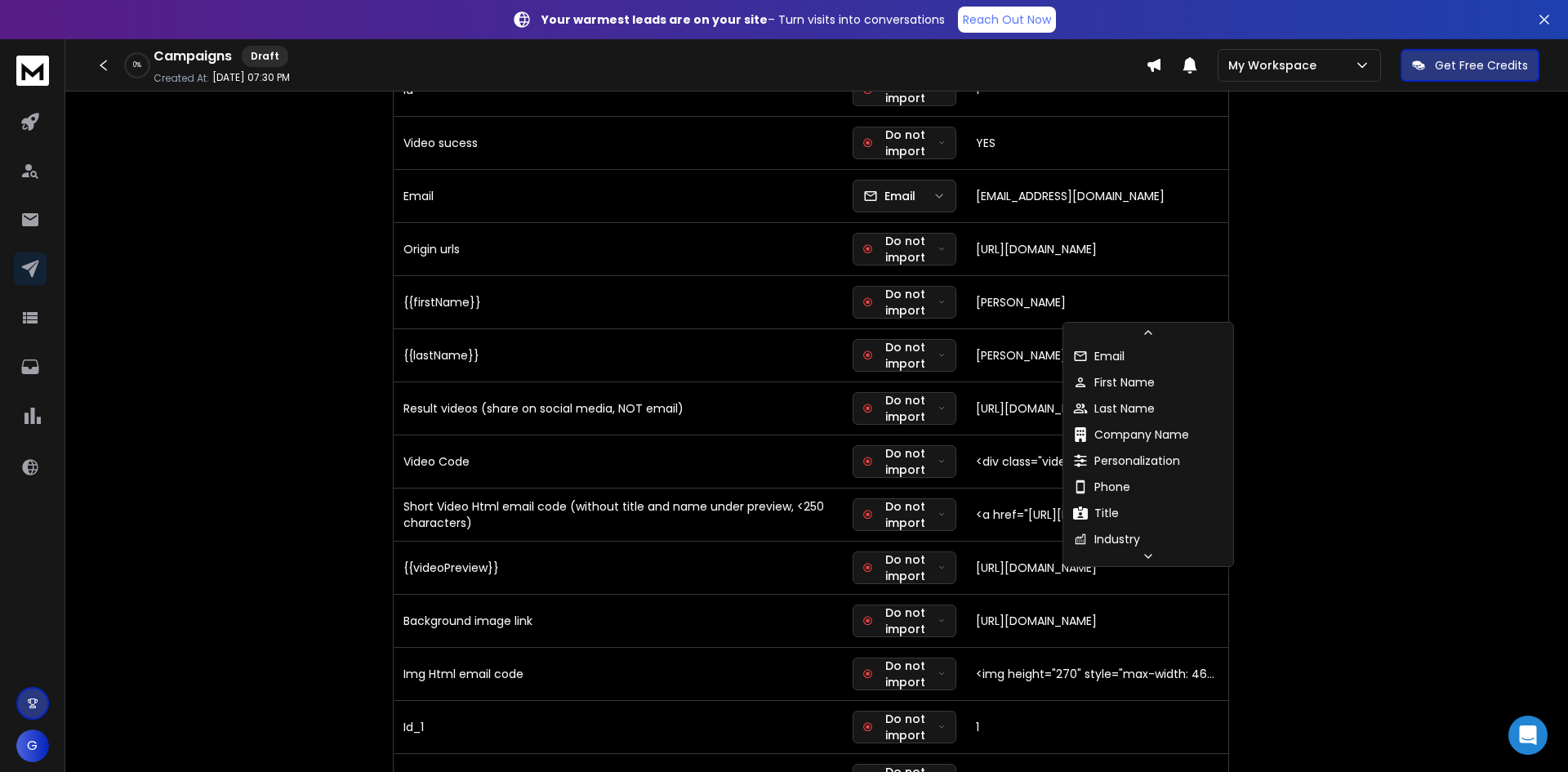
scroll to position [0, 0]
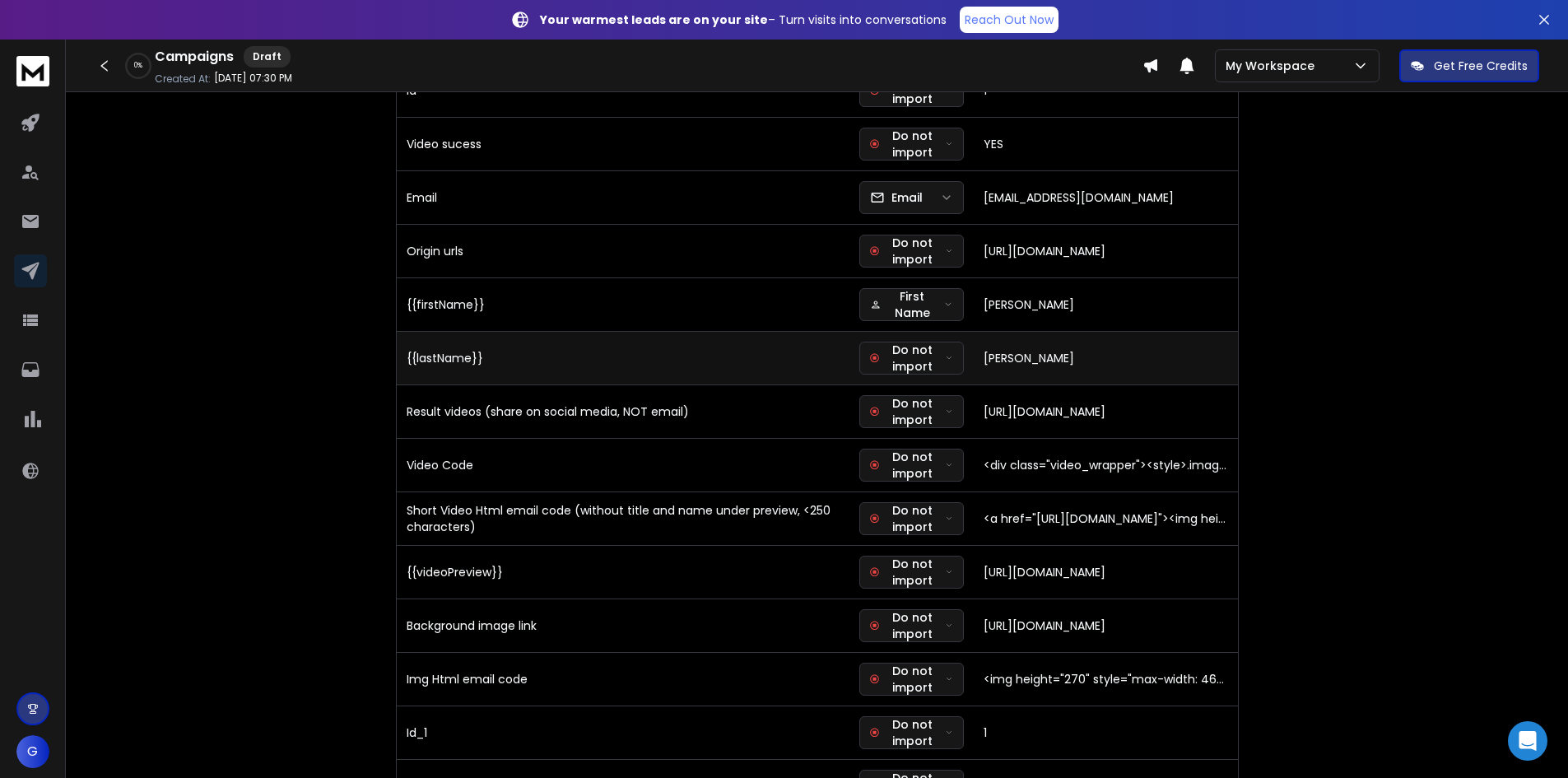
click at [938, 349] on div "Do not import" at bounding box center [903, 357] width 68 height 33
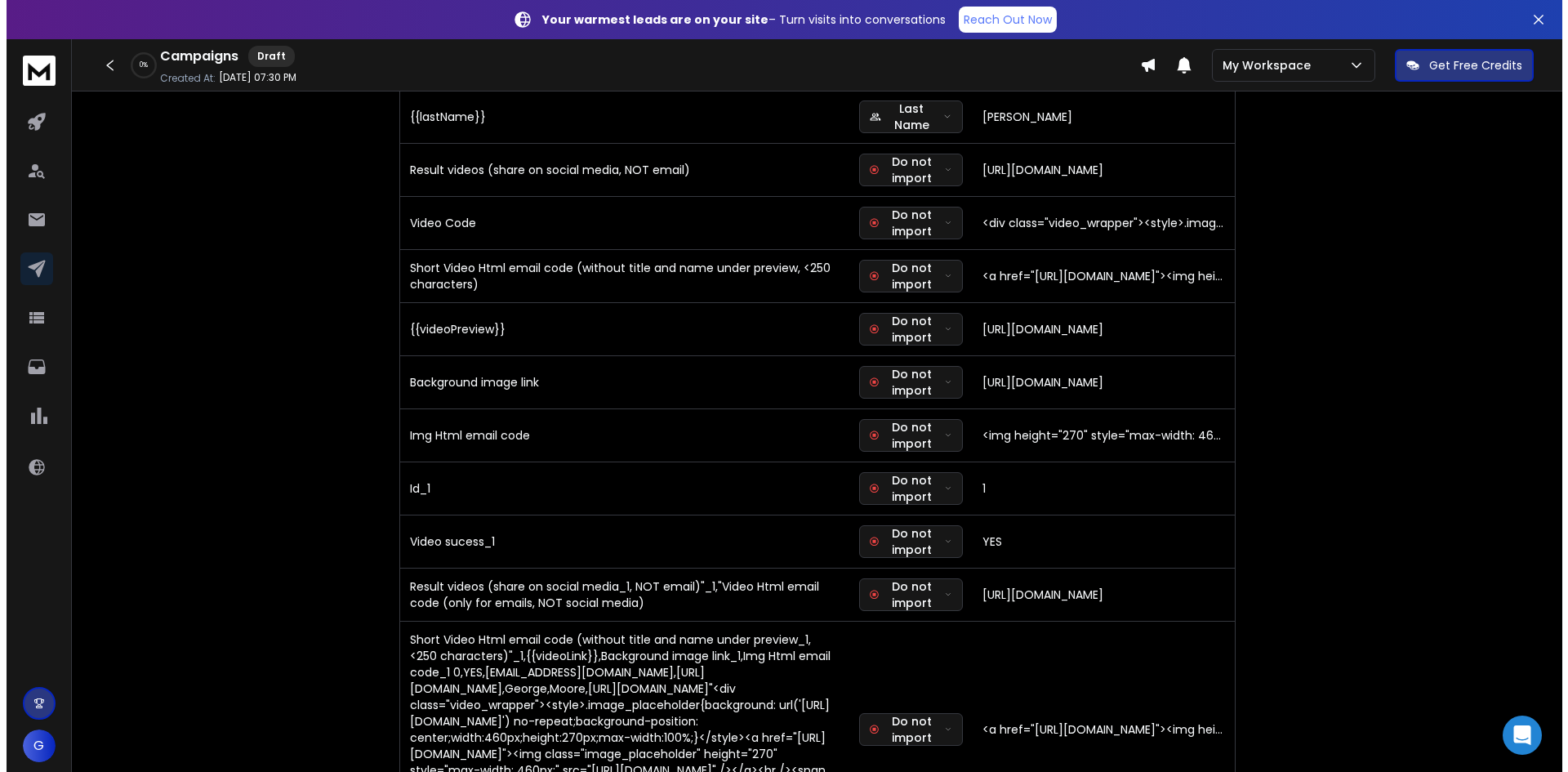
scroll to position [572, 0]
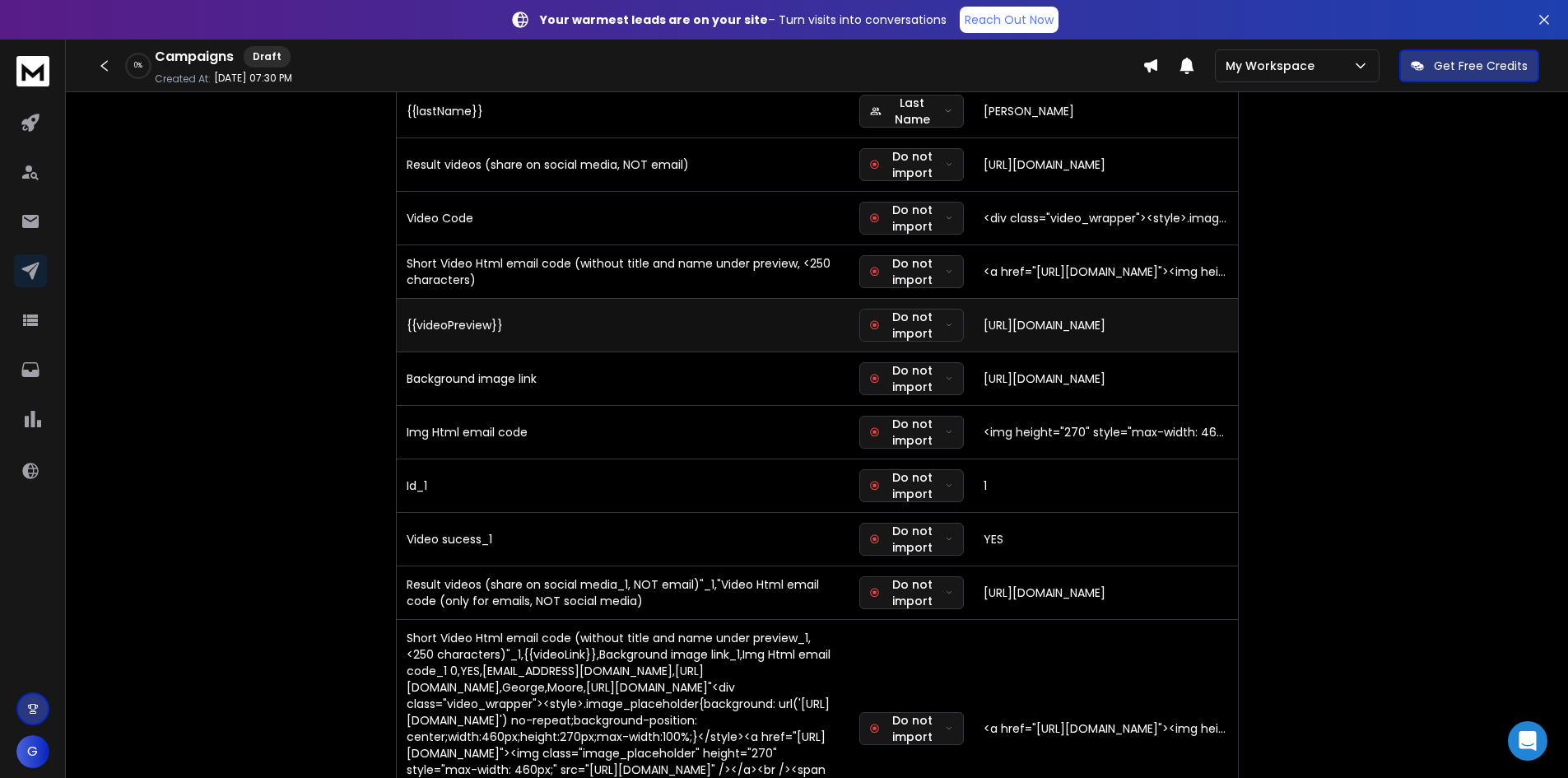
click at [953, 325] on icon "button" at bounding box center [949, 325] width 8 height 13
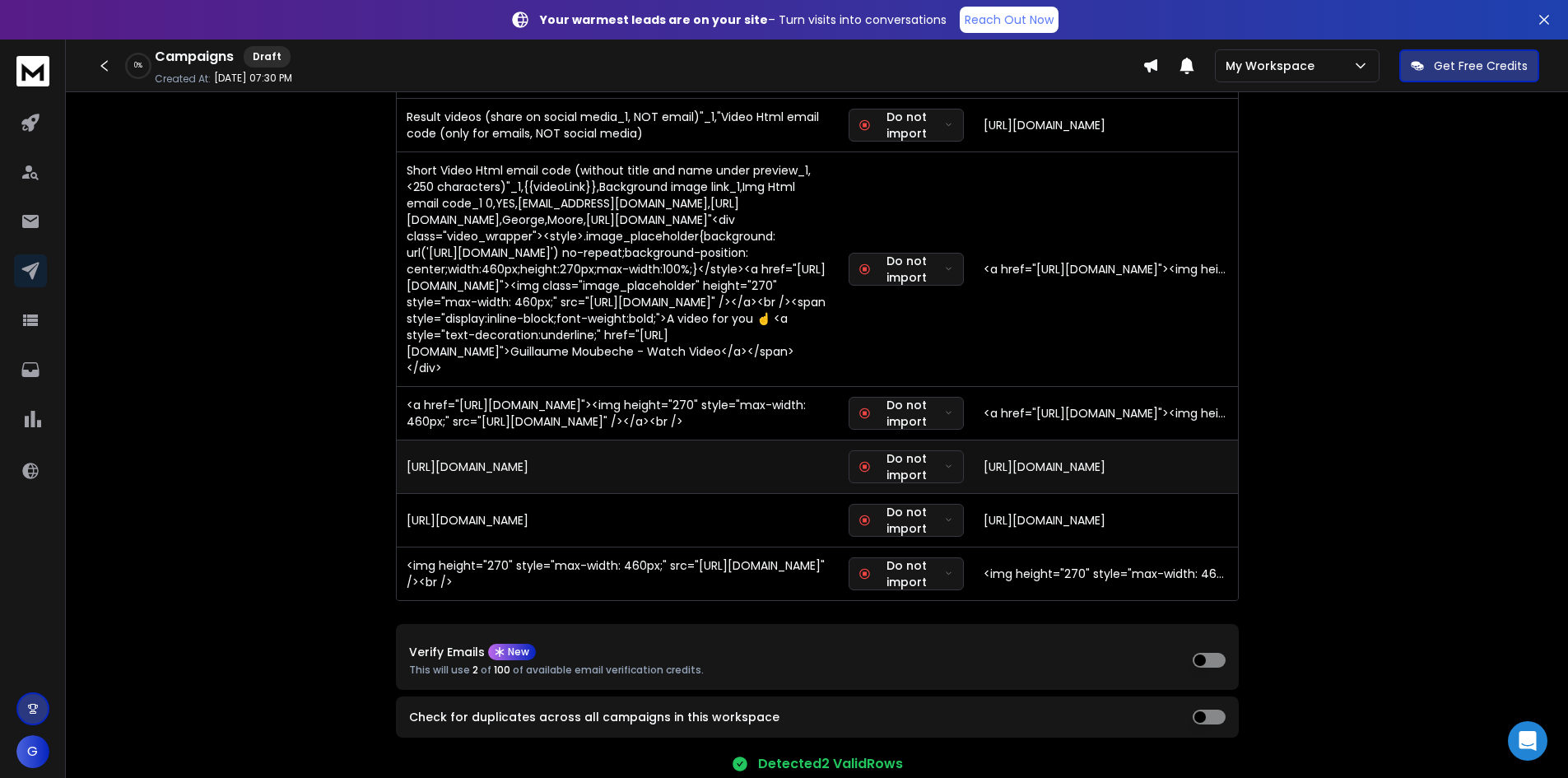
scroll to position [996, 0]
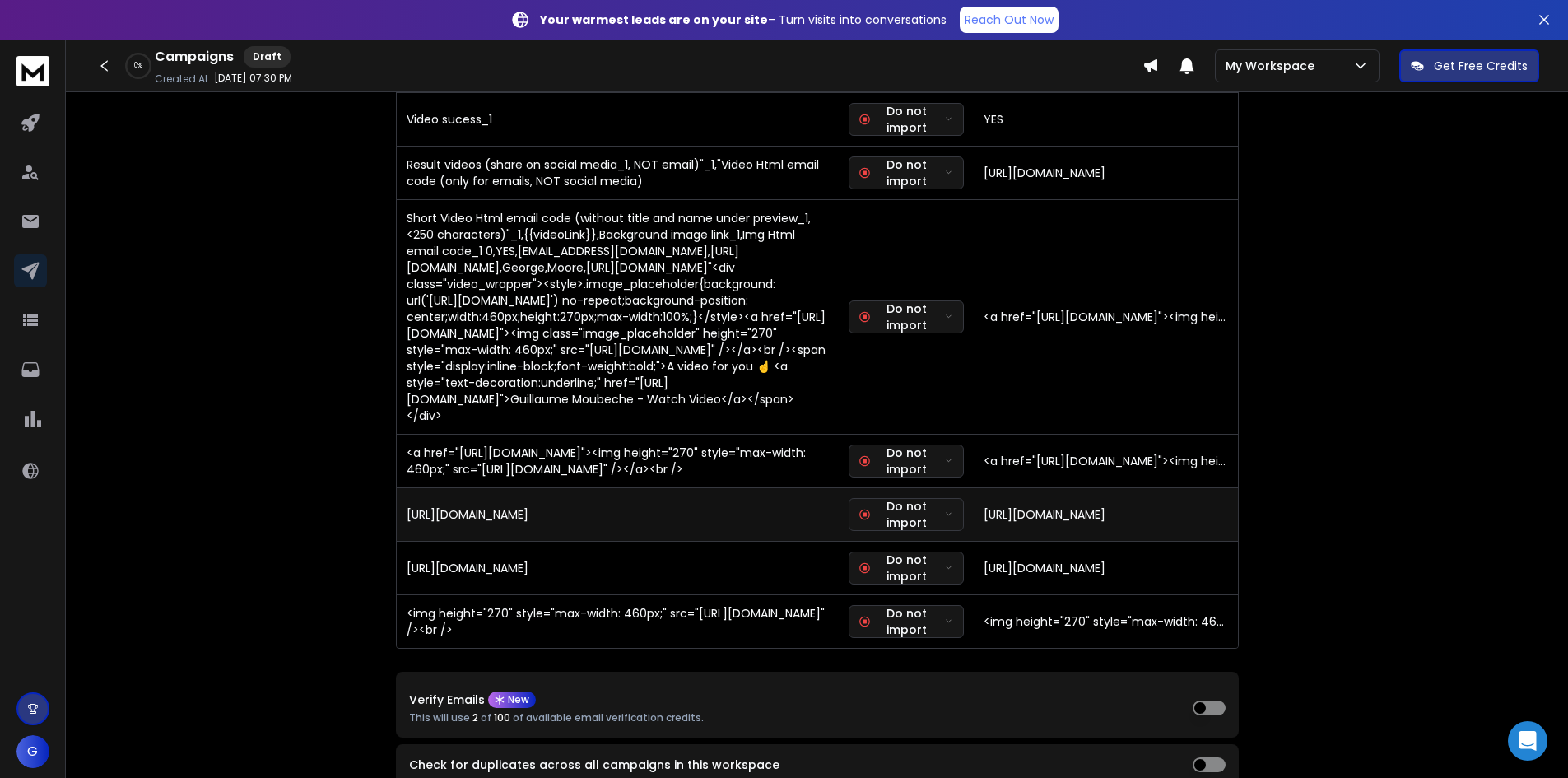
click at [838, 487] on td "[URL][DOMAIN_NAME]" at bounding box center [618, 513] width 442 height 53
click at [835, 487] on td "[URL][DOMAIN_NAME]" at bounding box center [618, 513] width 442 height 53
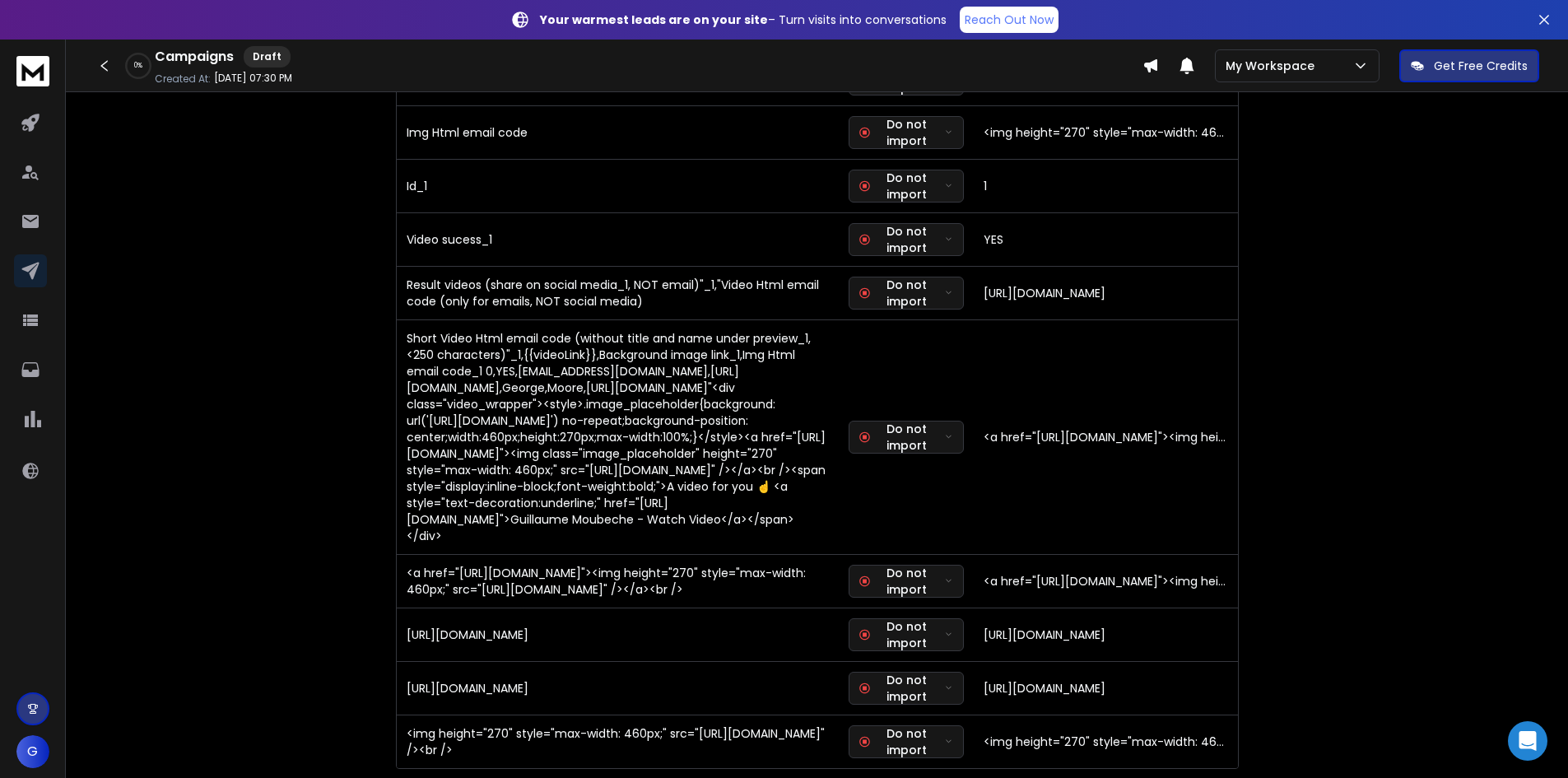
scroll to position [824, 0]
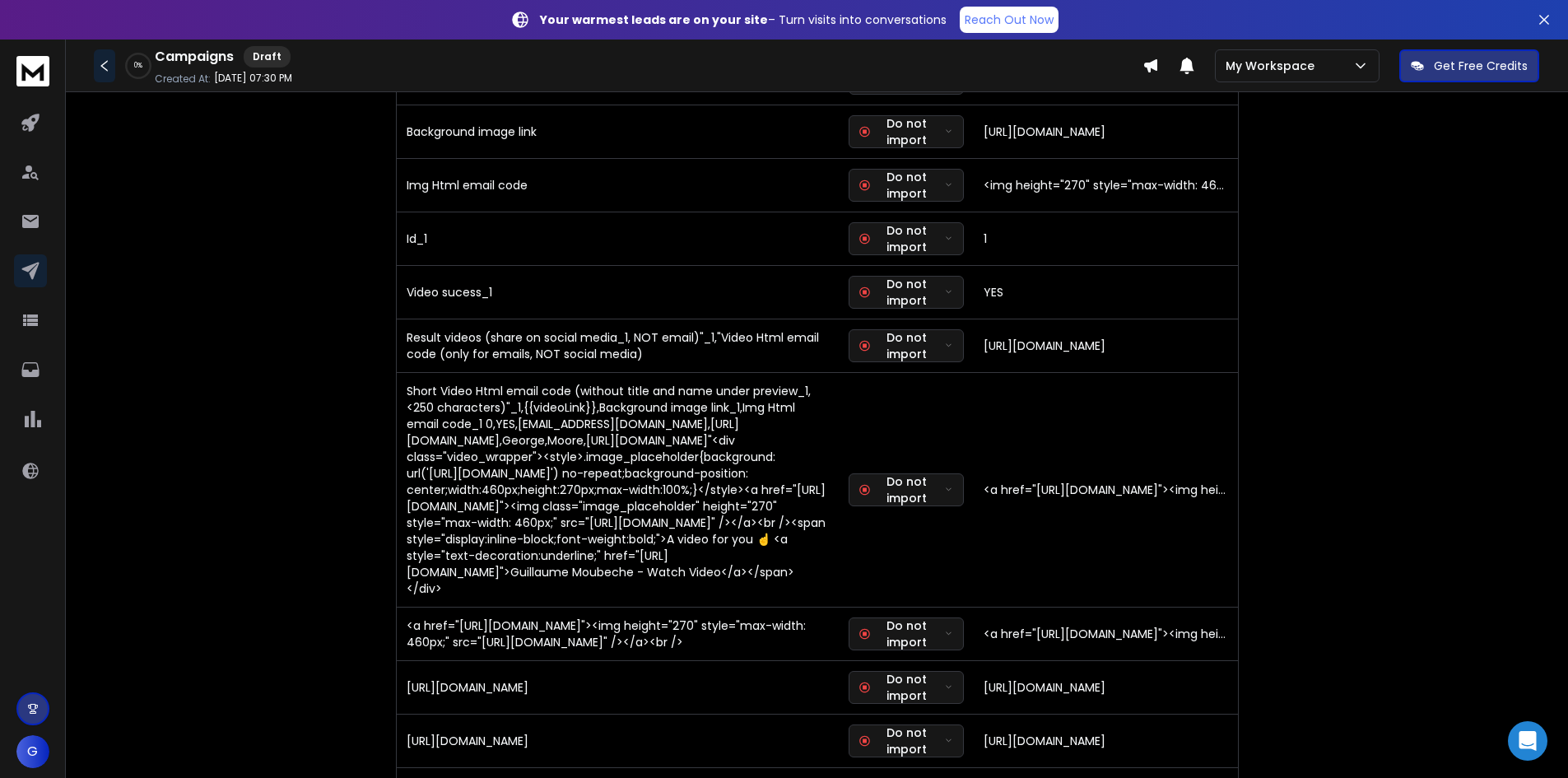
click at [104, 67] on icon at bounding box center [104, 66] width 15 height 15
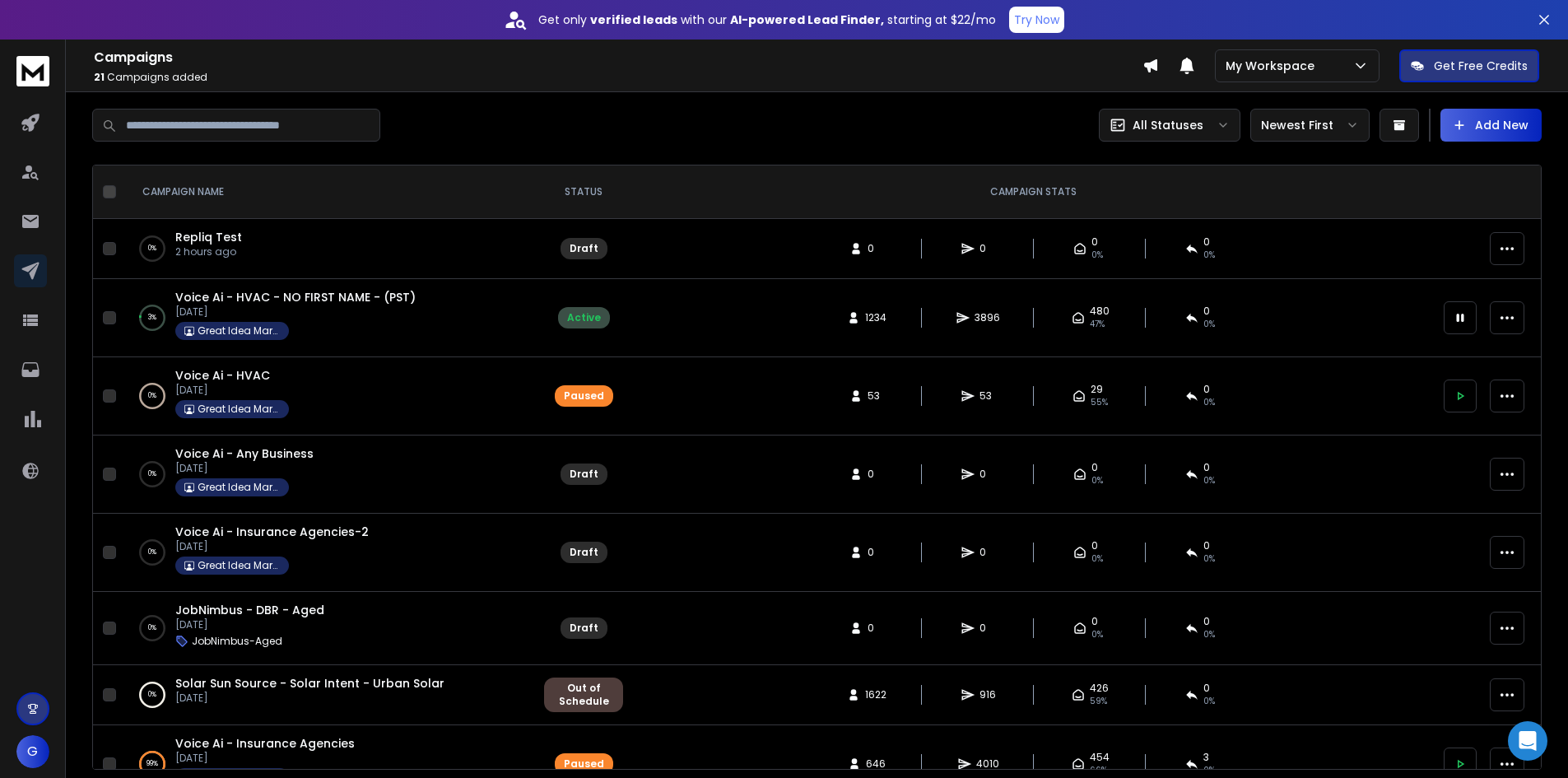
click at [488, 117] on div at bounding box center [454, 125] width 725 height 33
click at [215, 237] on span "Repliq Test" at bounding box center [208, 238] width 67 height 17
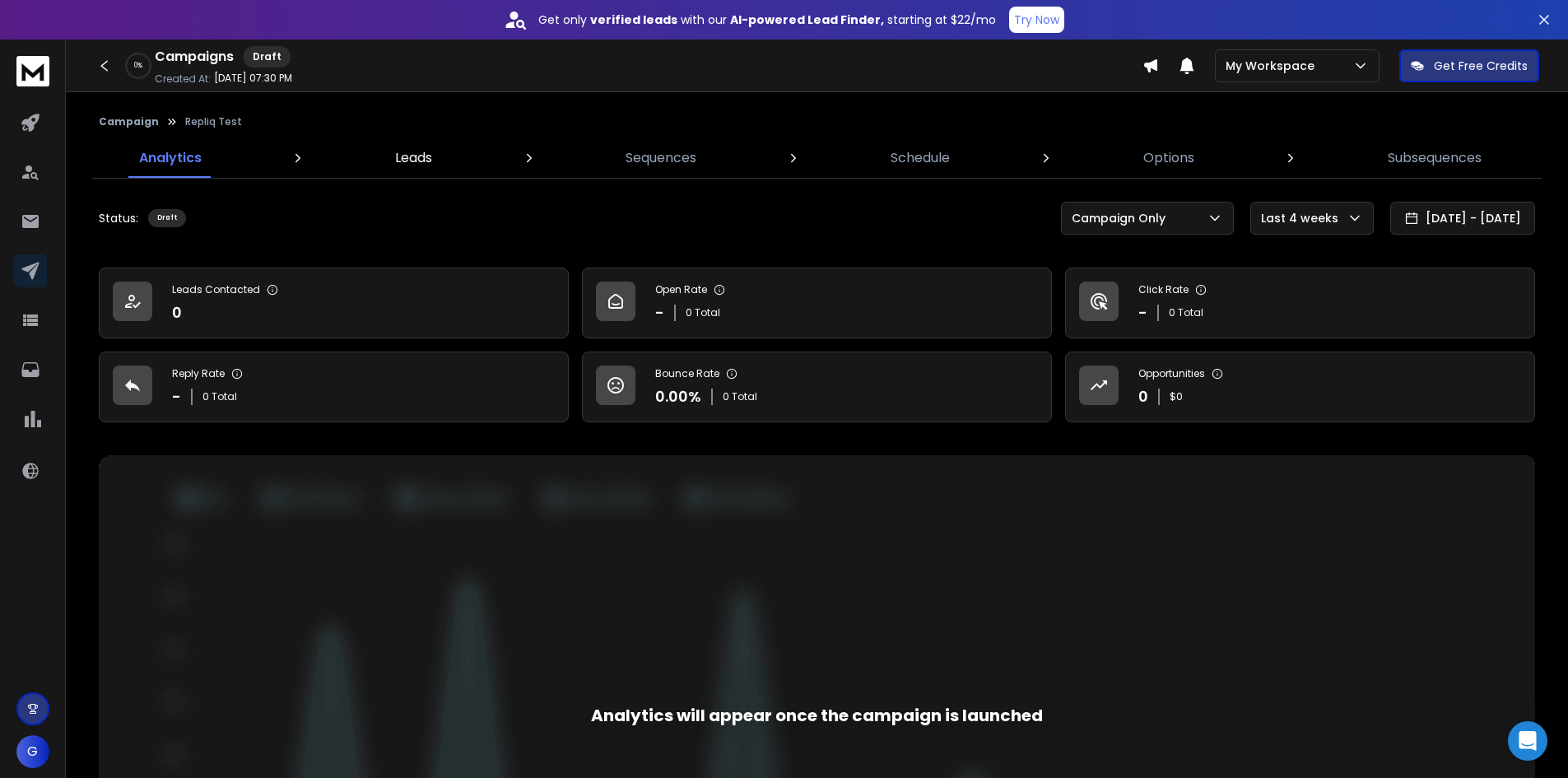
click at [385, 155] on link "Leads" at bounding box center [413, 158] width 56 height 40
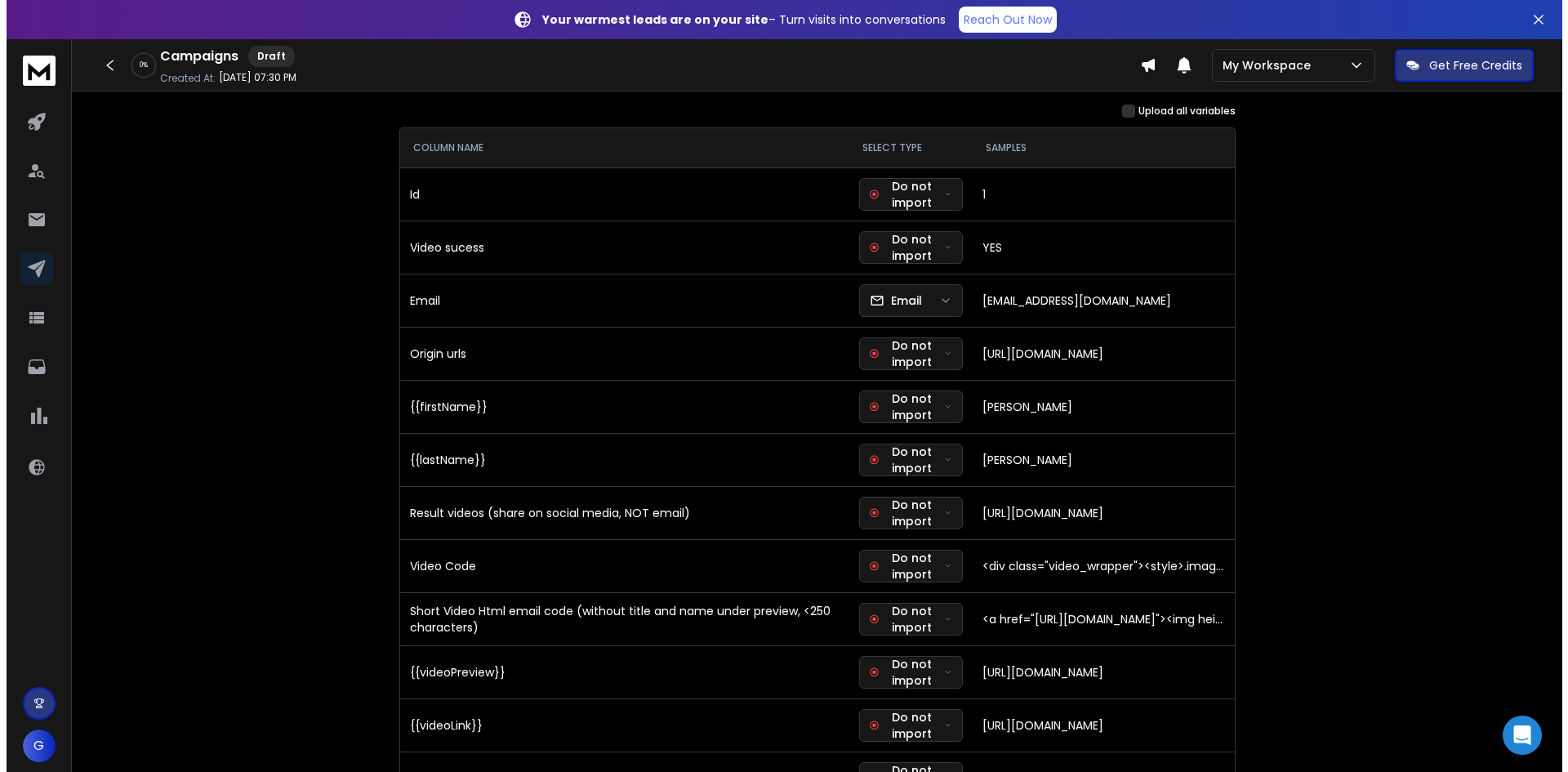
scroll to position [245, 0]
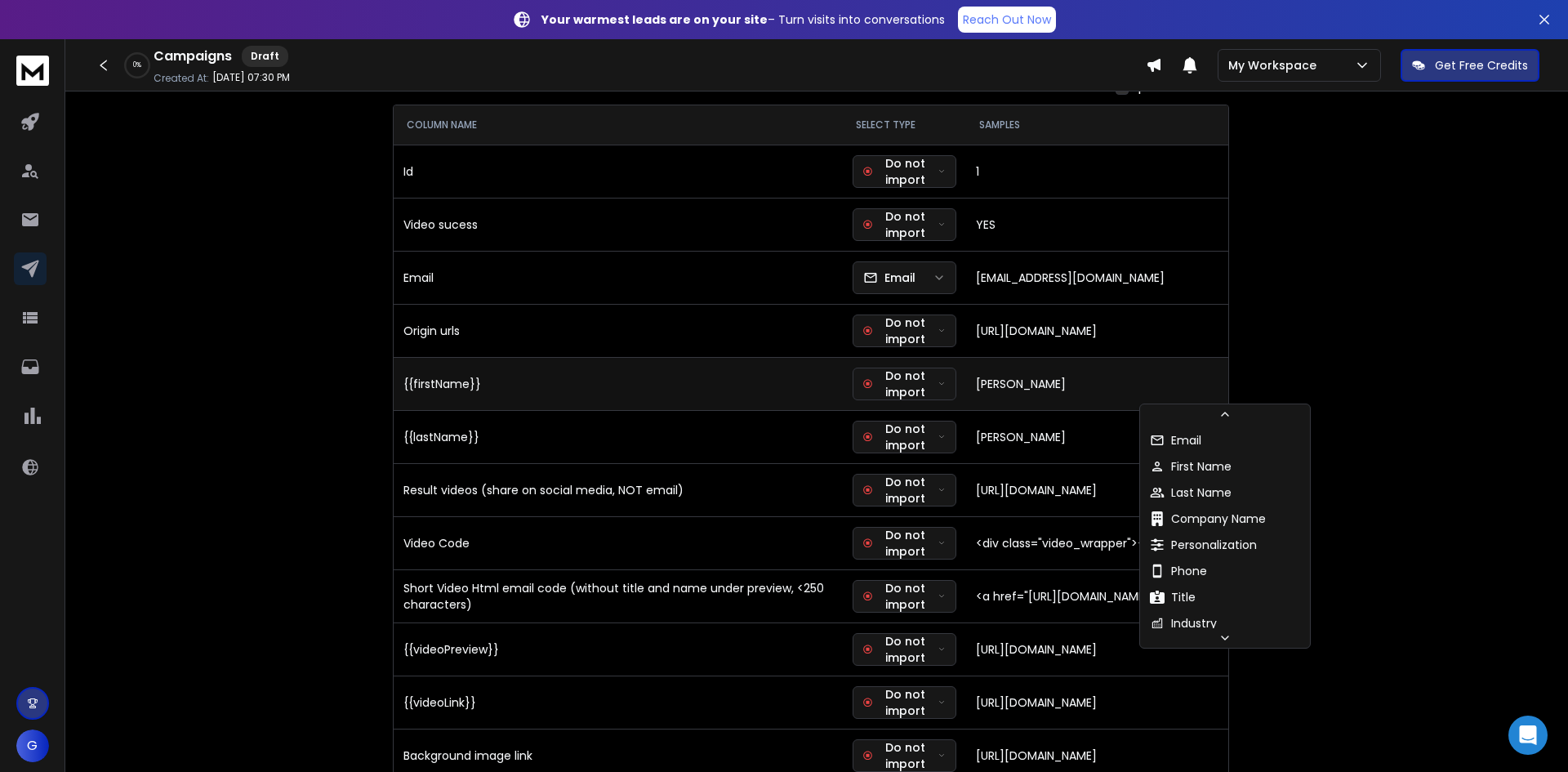
click at [931, 386] on div "Do not import" at bounding box center [896, 384] width 68 height 33
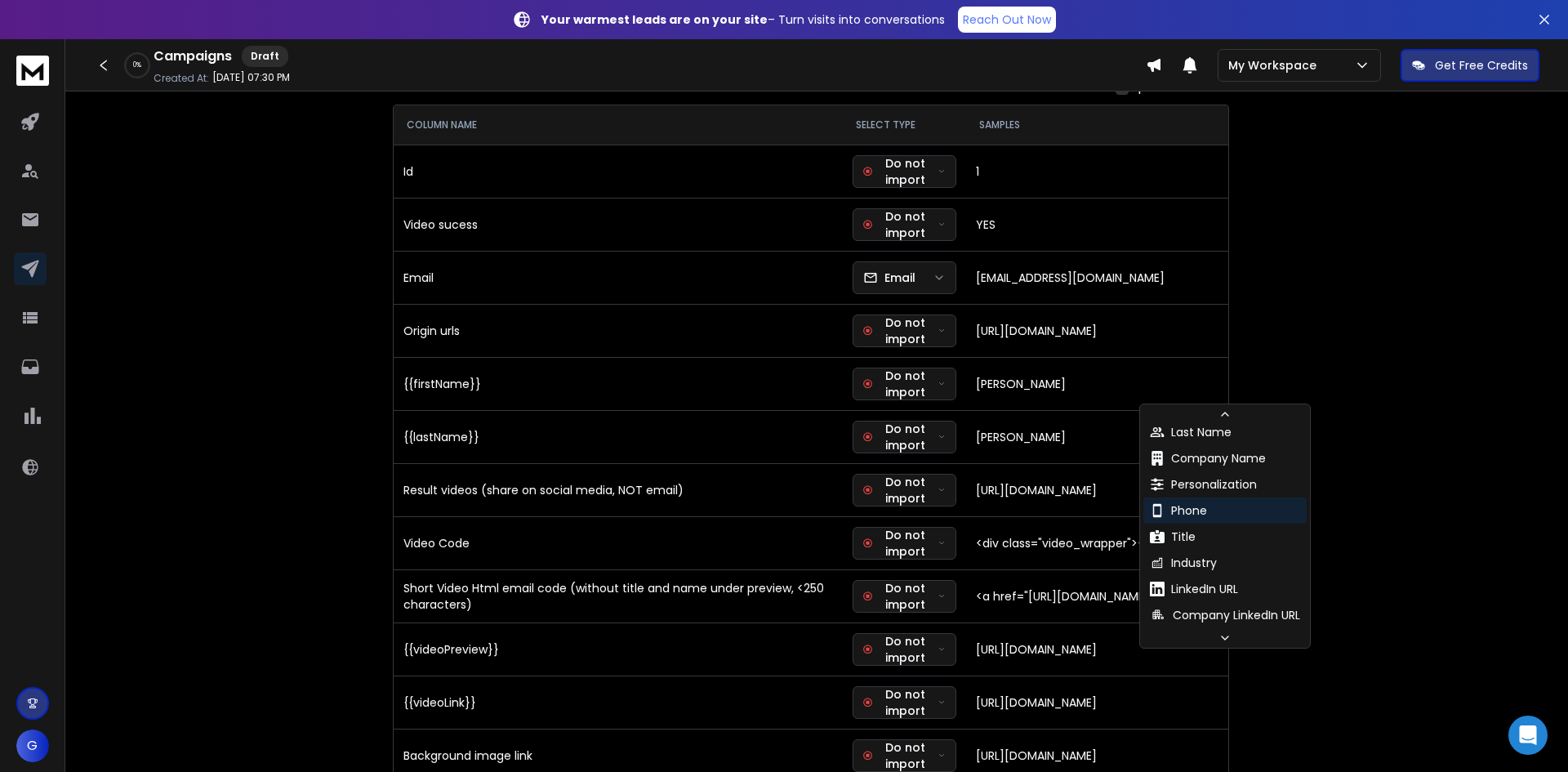
scroll to position [0, 0]
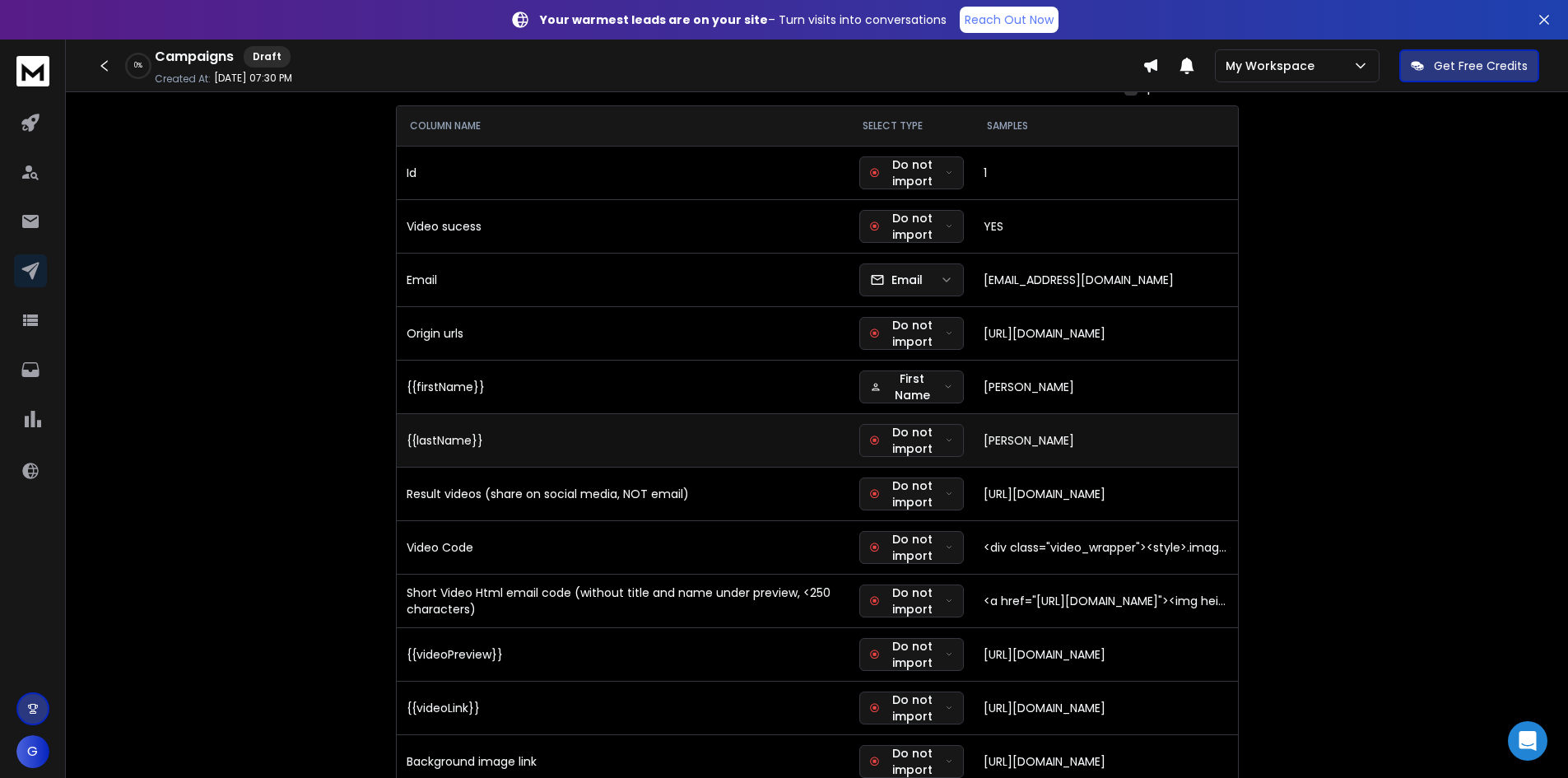
click at [938, 439] on div "Do not import" at bounding box center [903, 440] width 68 height 33
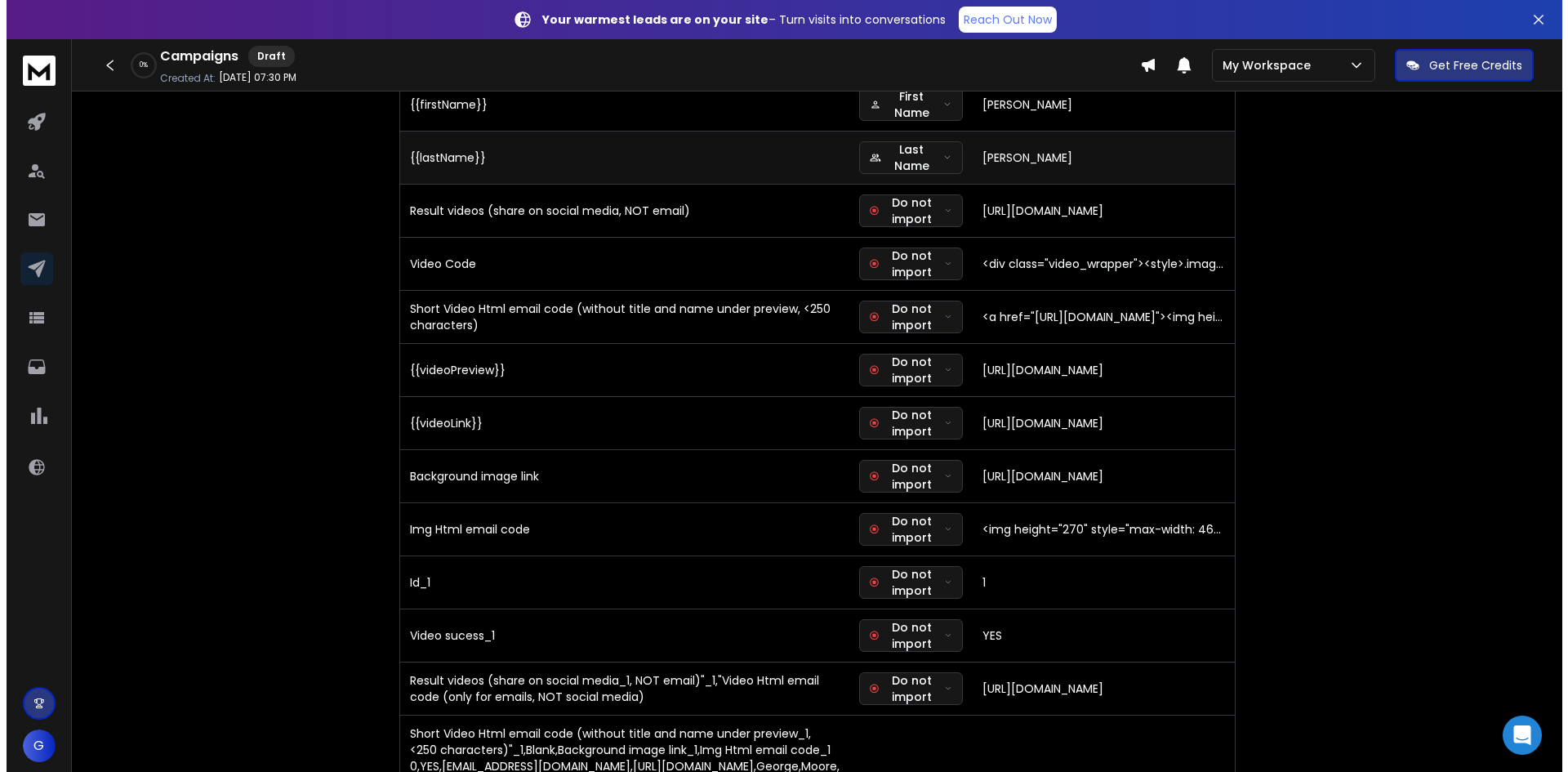
scroll to position [572, 0]
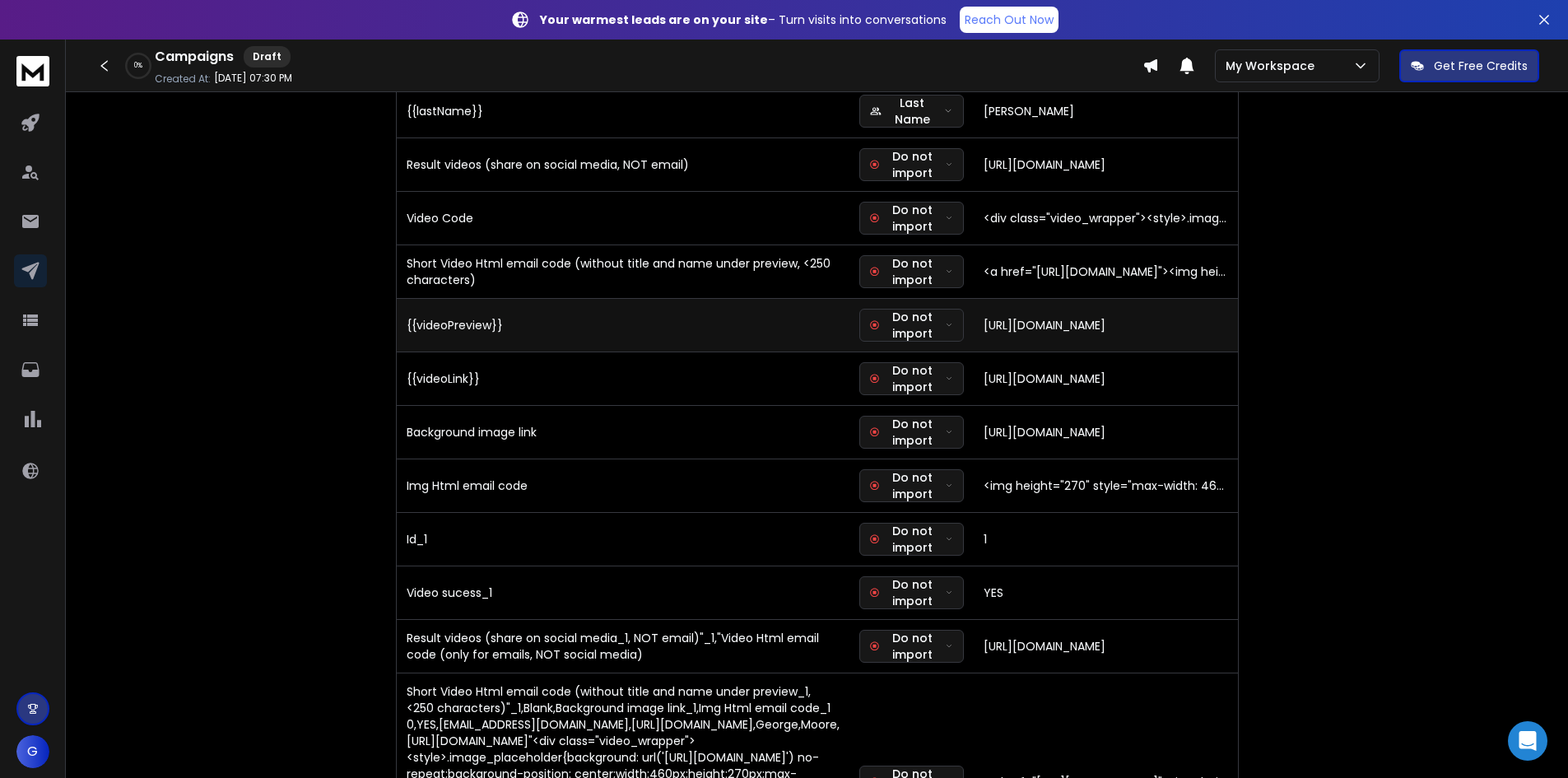
click at [938, 323] on div "Do not import" at bounding box center [903, 325] width 68 height 33
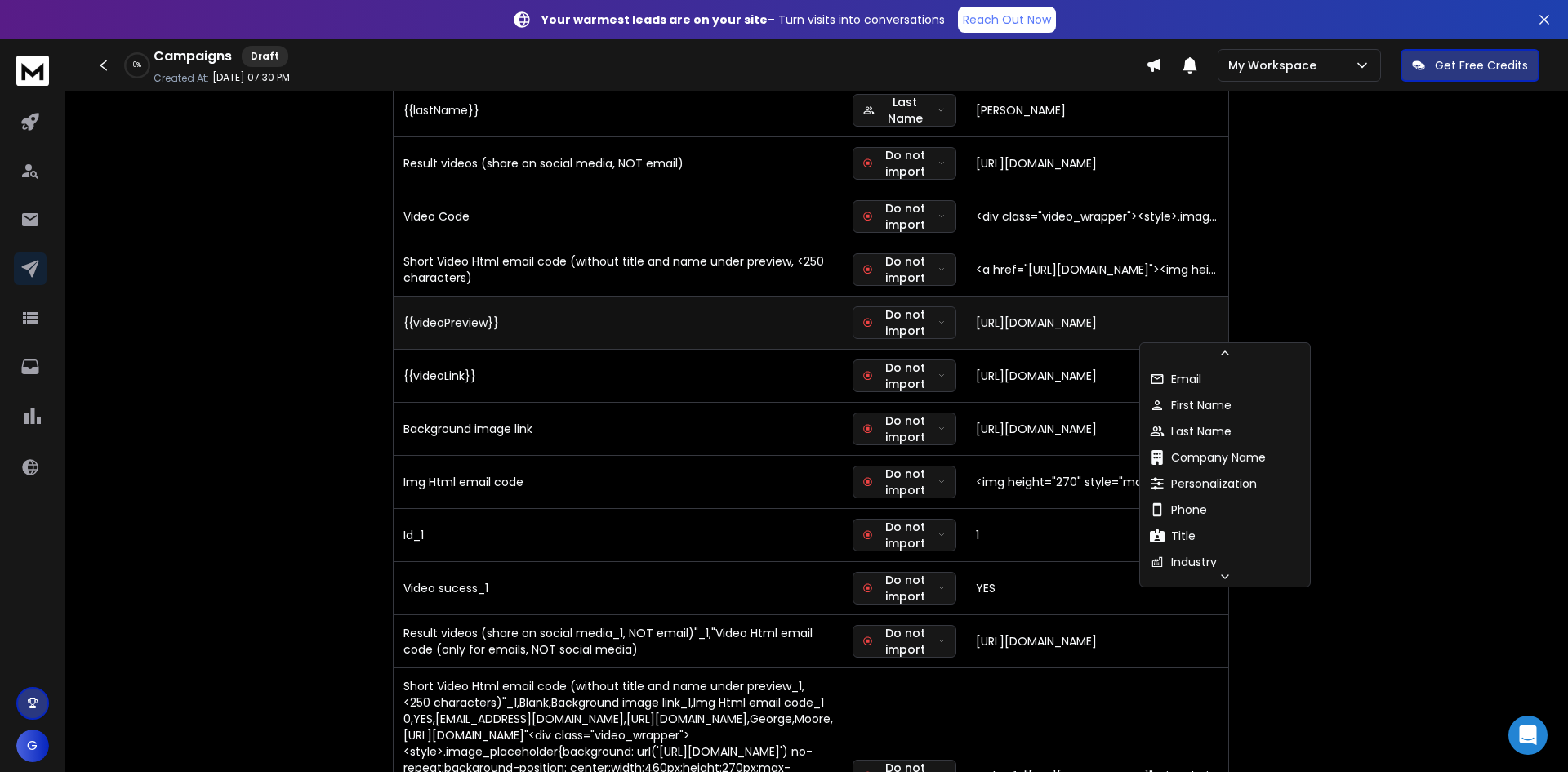
scroll to position [165, 0]
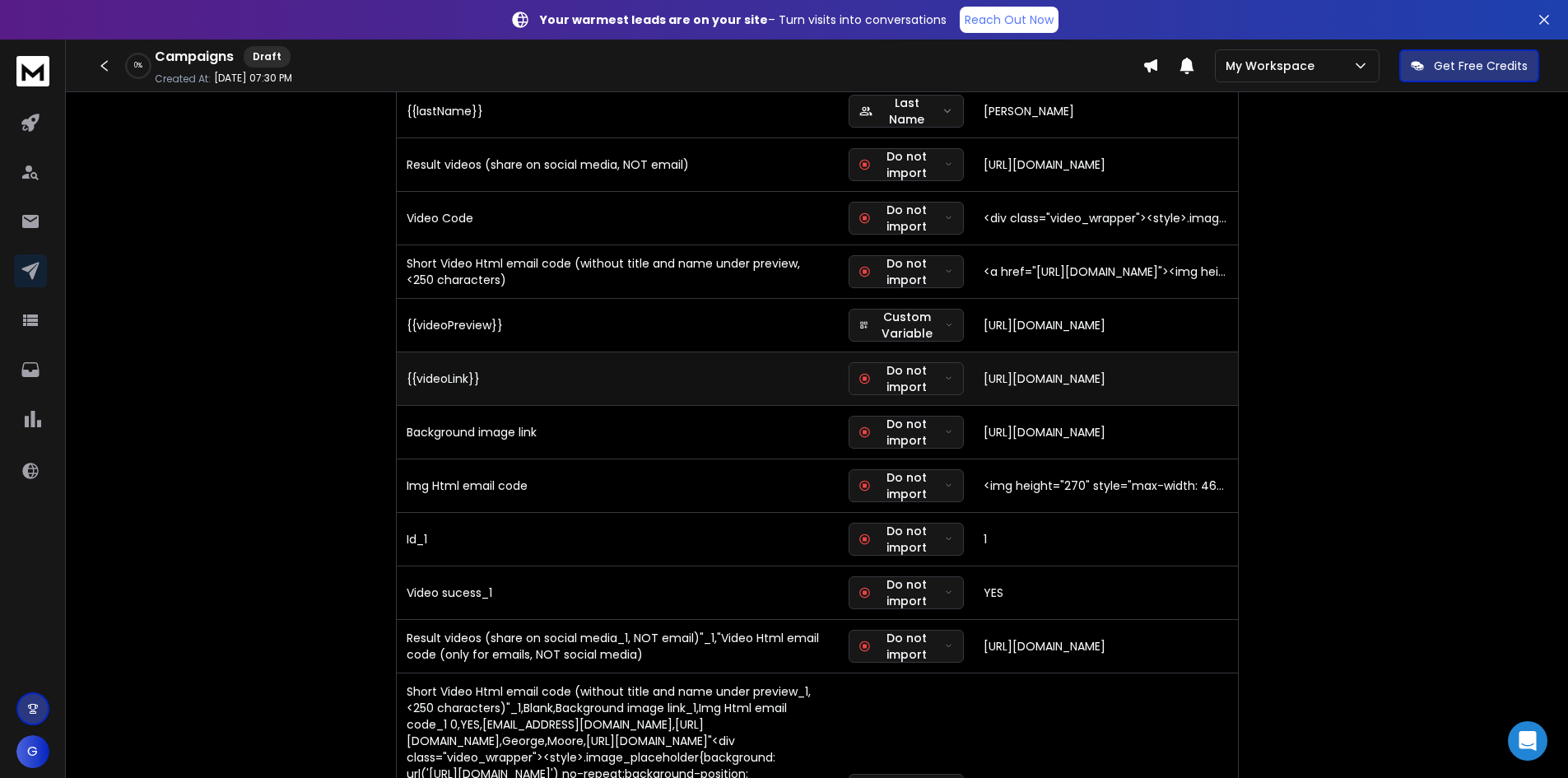
click at [937, 373] on div "Do not import" at bounding box center [898, 378] width 78 height 33
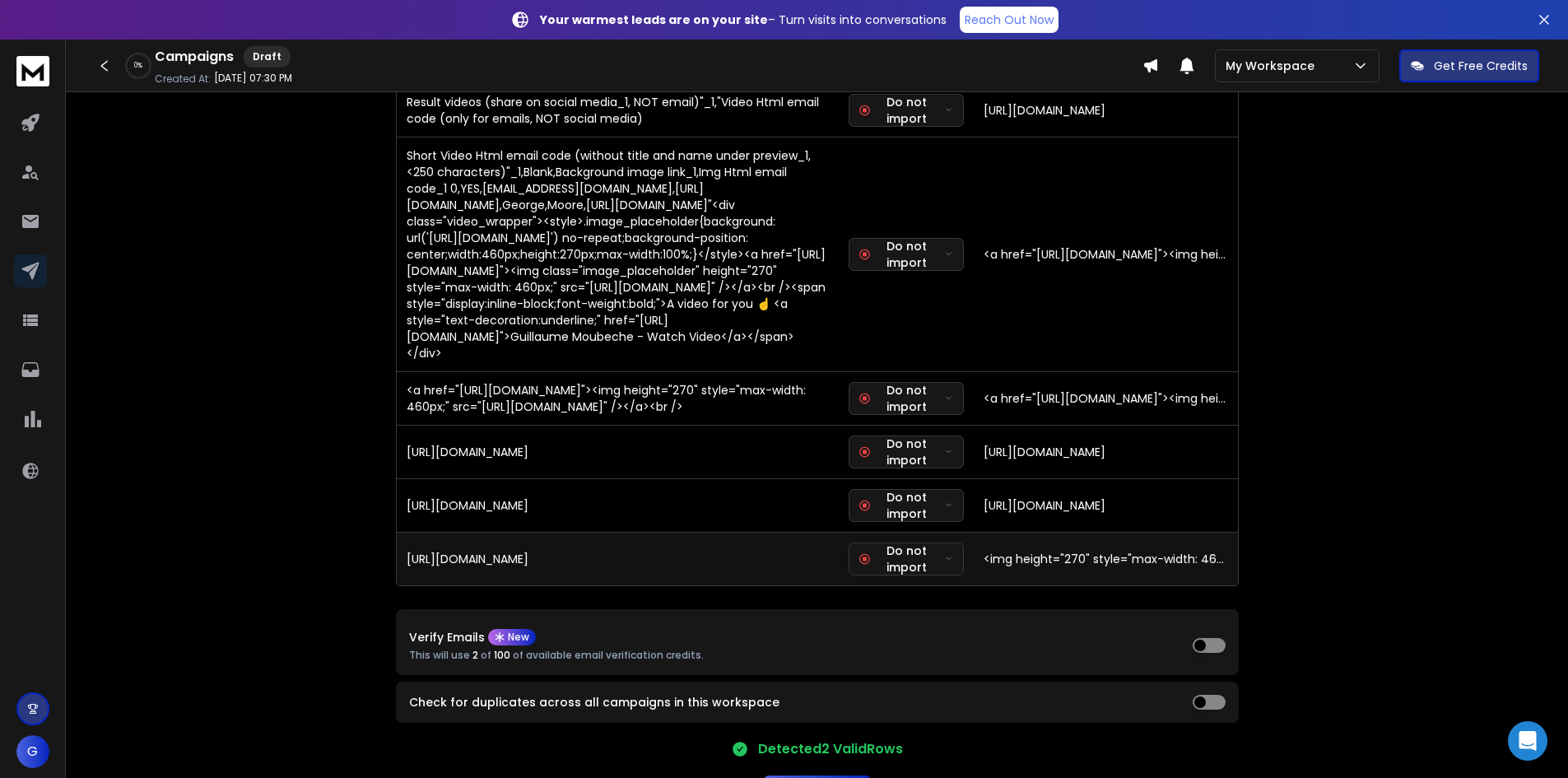
scroll to position [1115, 0]
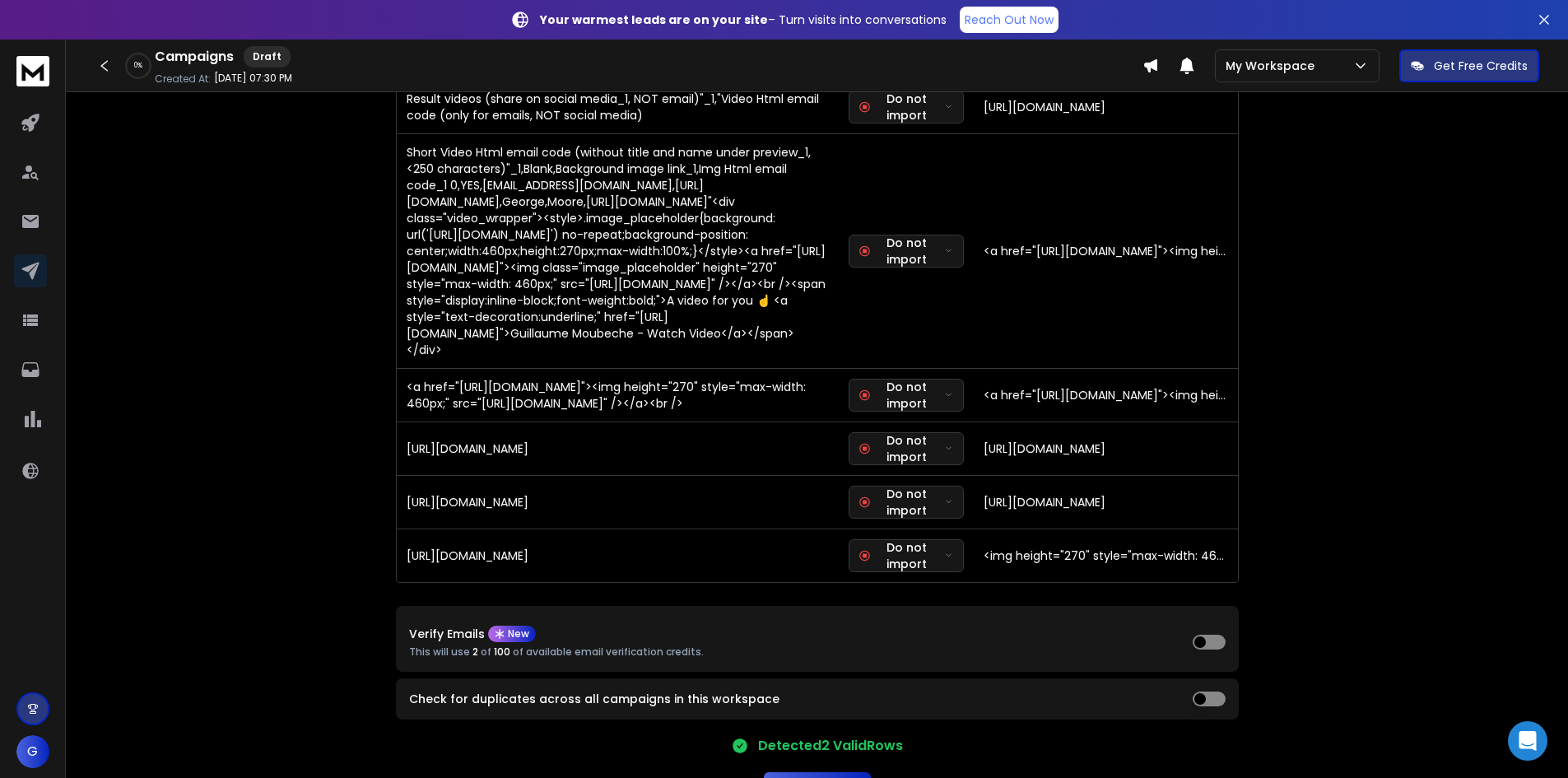
click at [821, 772] on button "Upload All" at bounding box center [816, 788] width 107 height 33
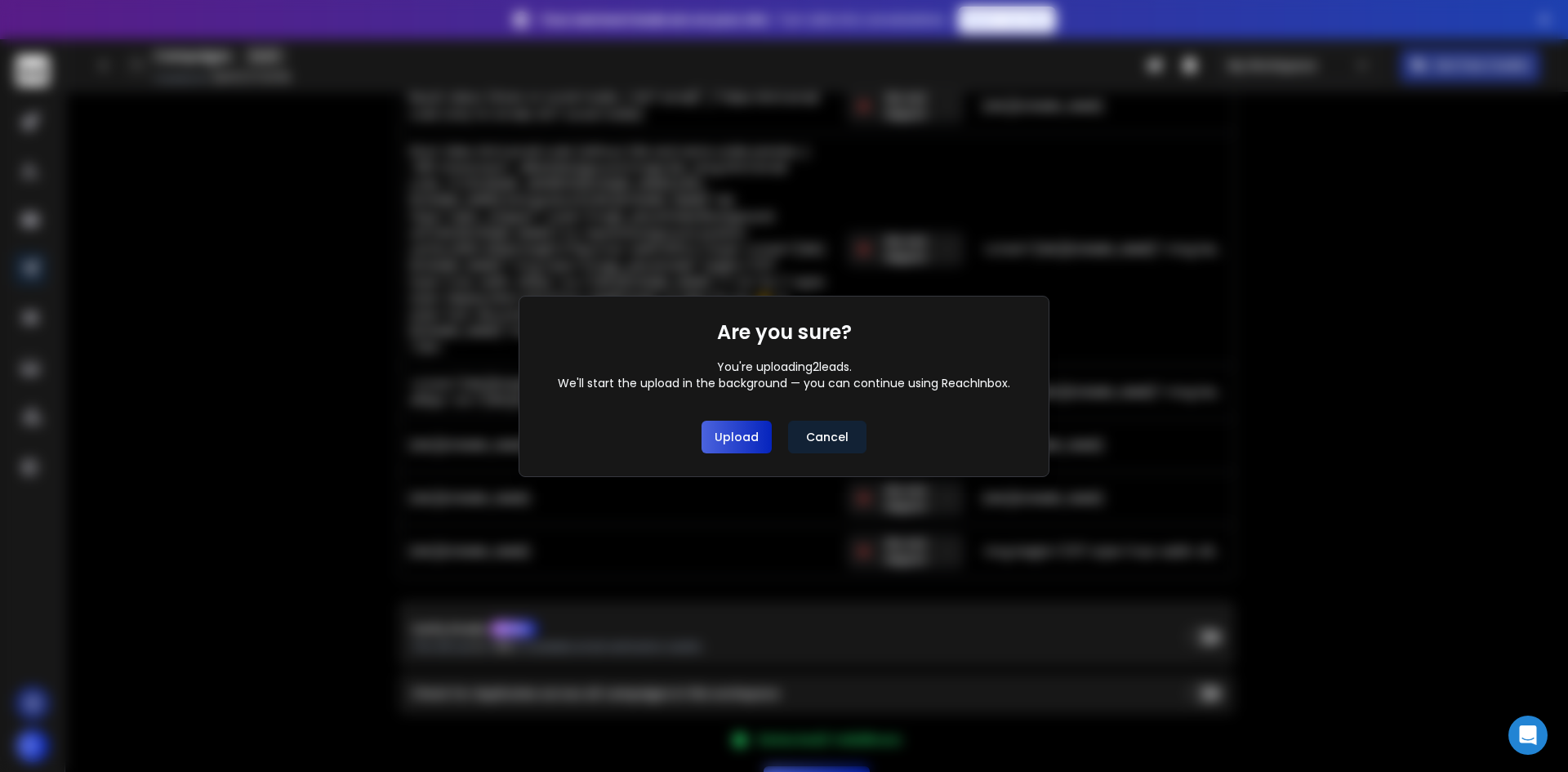
click at [714, 437] on button "Upload" at bounding box center [737, 437] width 70 height 33
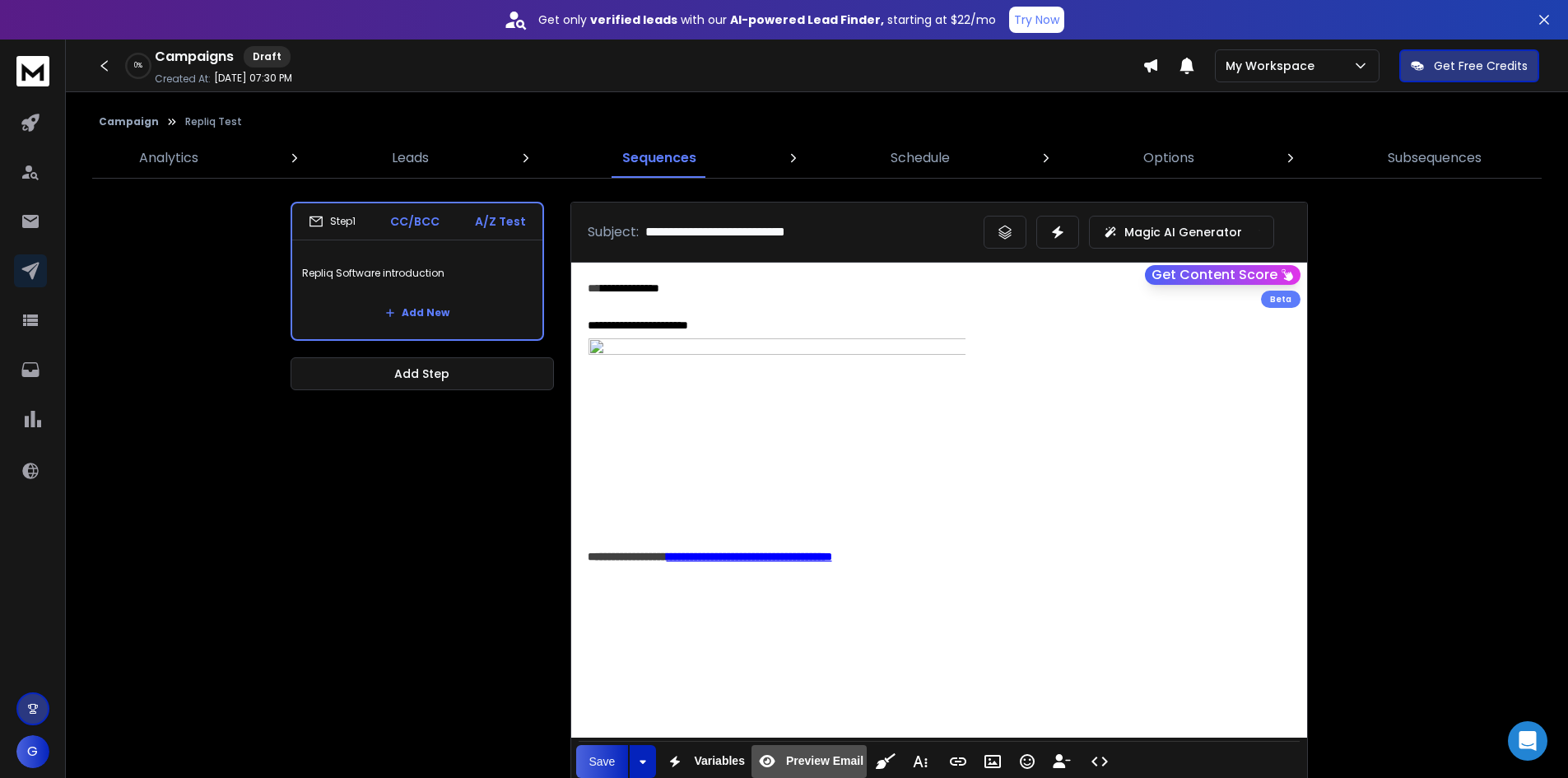
click at [818, 757] on span "Preview Email" at bounding box center [825, 761] width 84 height 14
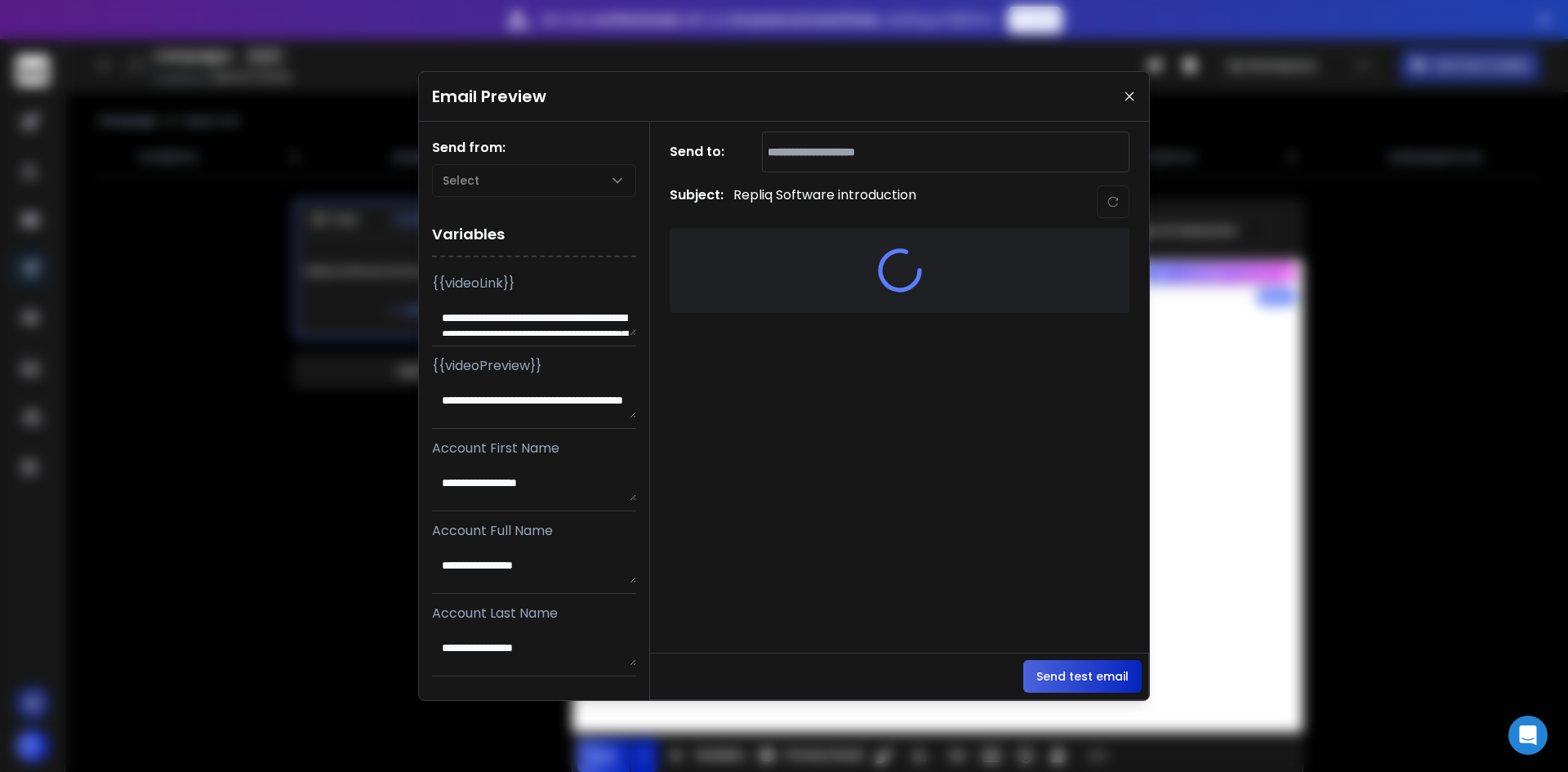
type textarea "**********"
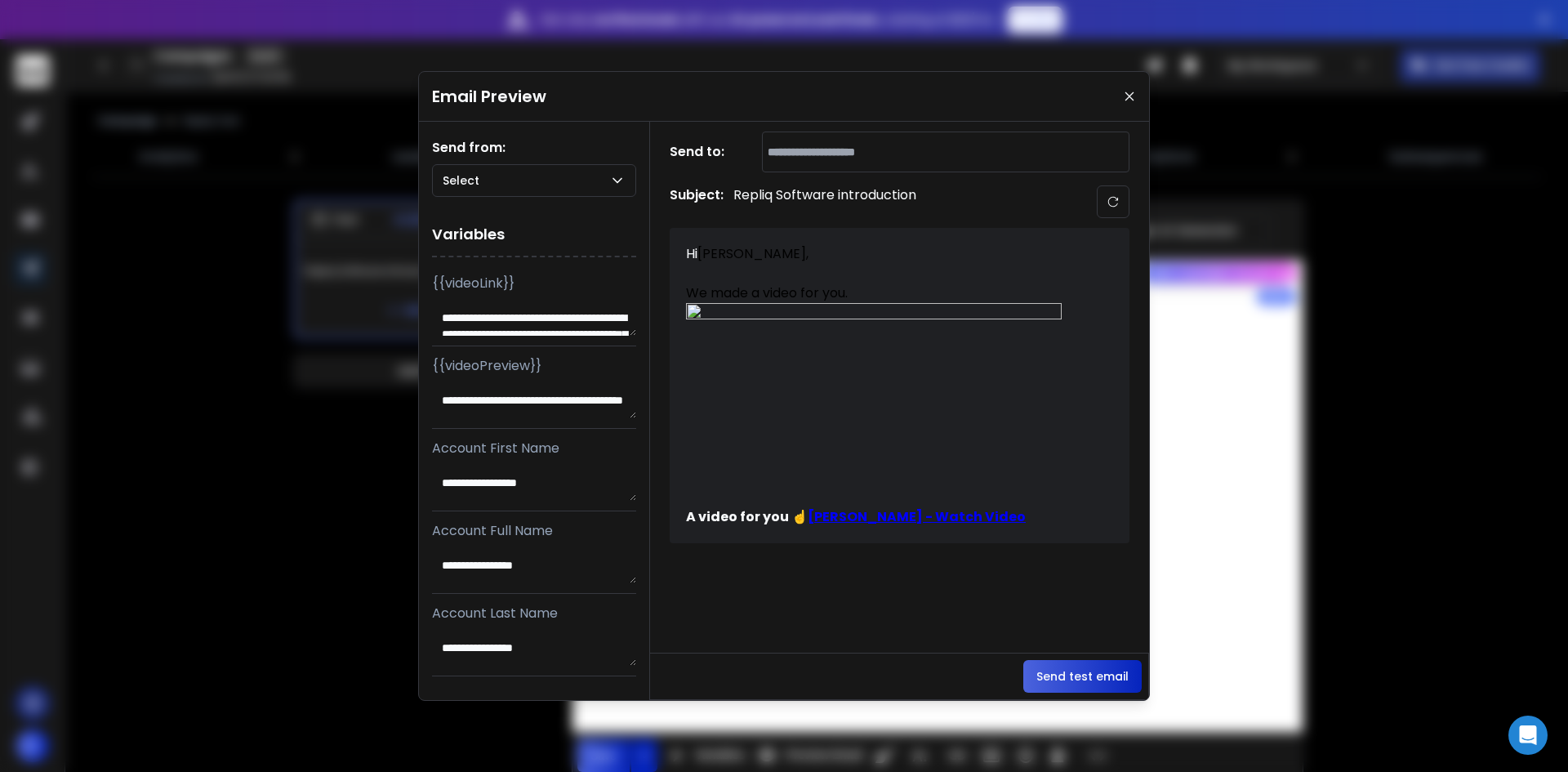
type textarea "******"
type textarea "**********"
type textarea "****"
type textarea "******"
click at [979, 520] on span "[PERSON_NAME] - Watch Video" at bounding box center [917, 517] width 218 height 18
